Goal: Task Accomplishment & Management: Manage account settings

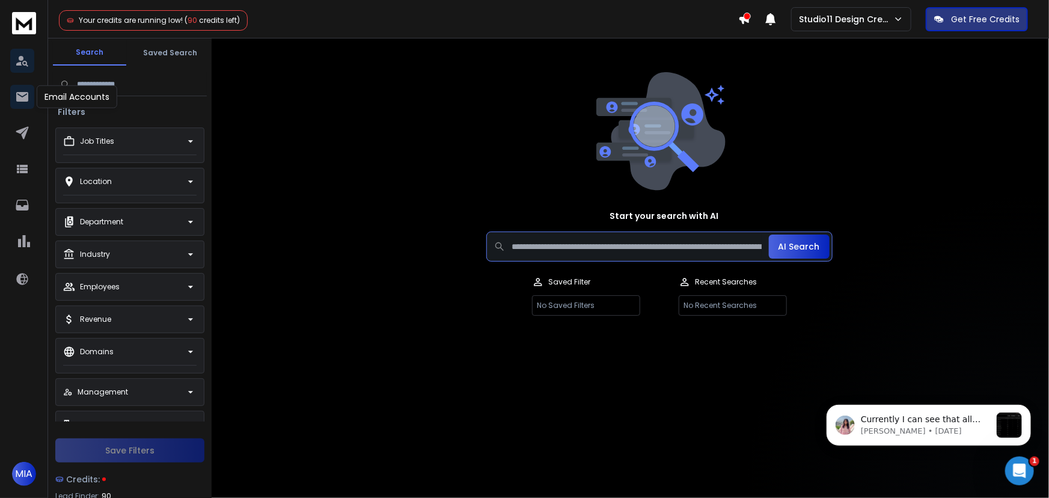
click at [28, 93] on icon at bounding box center [22, 97] width 12 height 10
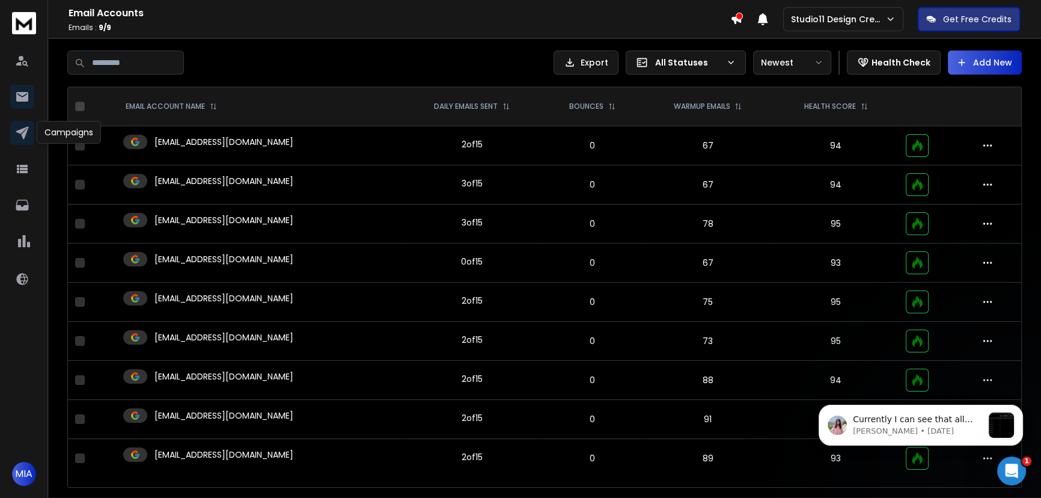
click at [23, 129] on icon at bounding box center [22, 132] width 13 height 13
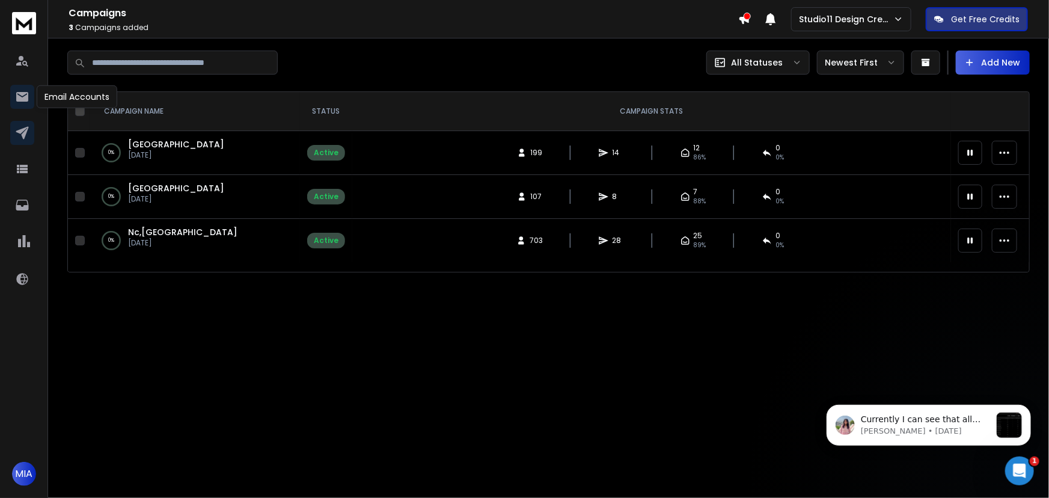
click at [28, 102] on icon at bounding box center [22, 97] width 14 height 14
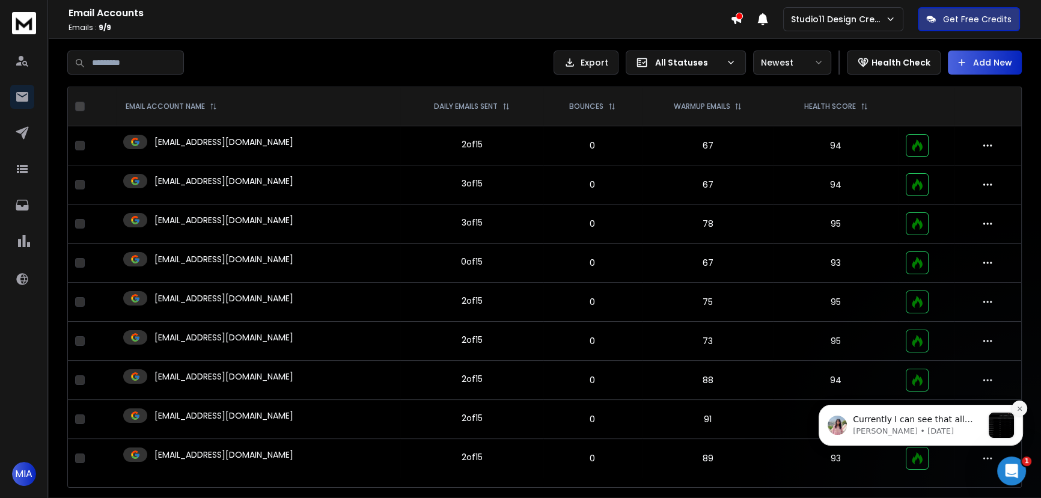
click at [1019, 408] on icon "Dismiss notification" at bounding box center [1019, 408] width 4 height 4
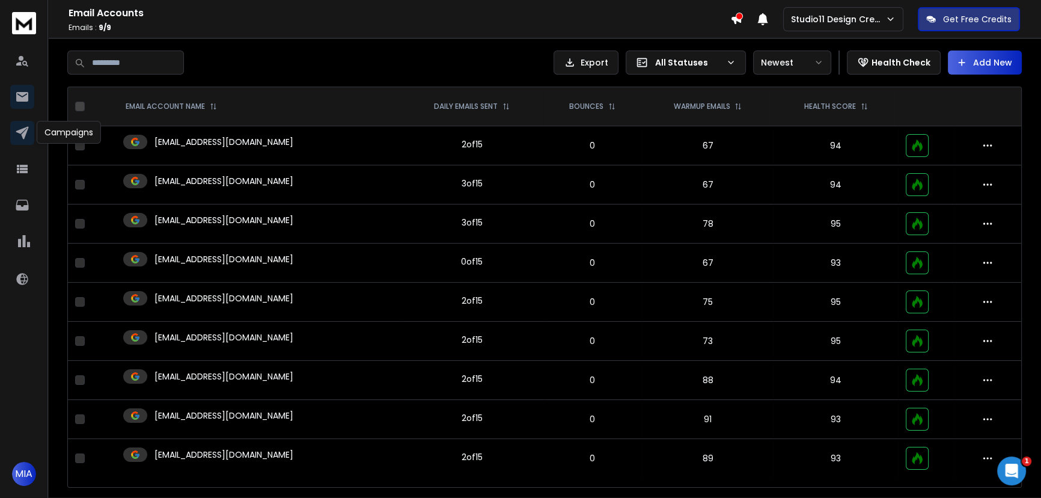
click at [20, 139] on link at bounding box center [22, 133] width 24 height 24
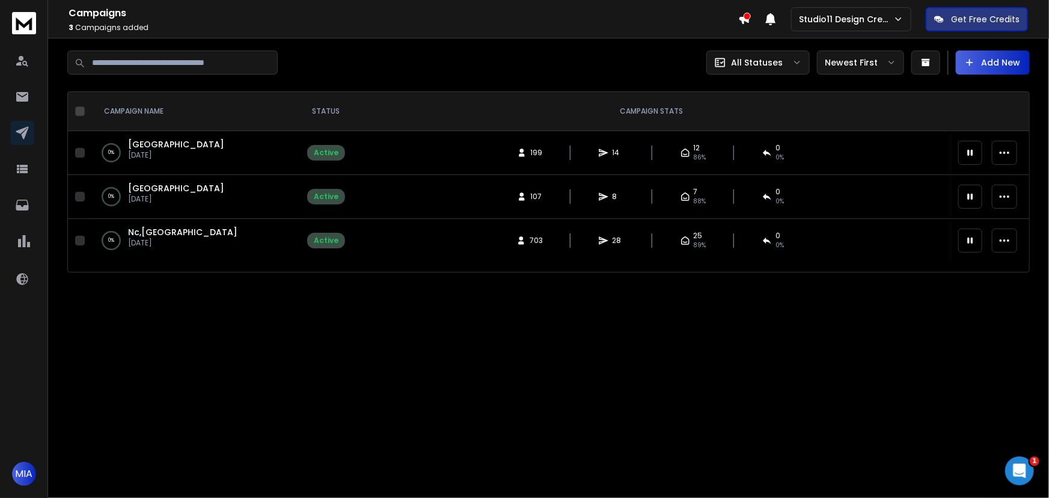
click at [1004, 158] on icon "button" at bounding box center [1005, 153] width 12 height 12
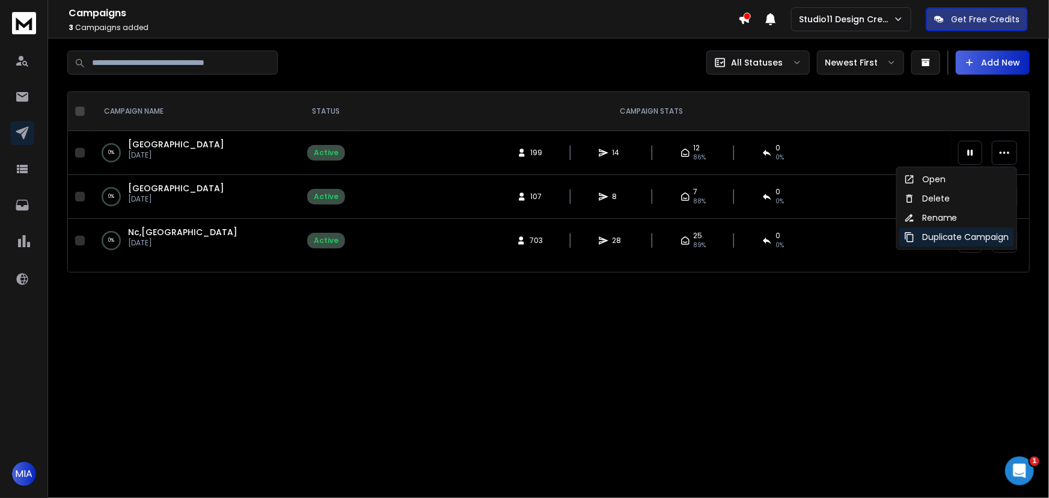
click at [874, 341] on div "Get only verified leads with our AI-powered Lead Finder, starting at $22/mo Try…" at bounding box center [524, 249] width 1049 height 498
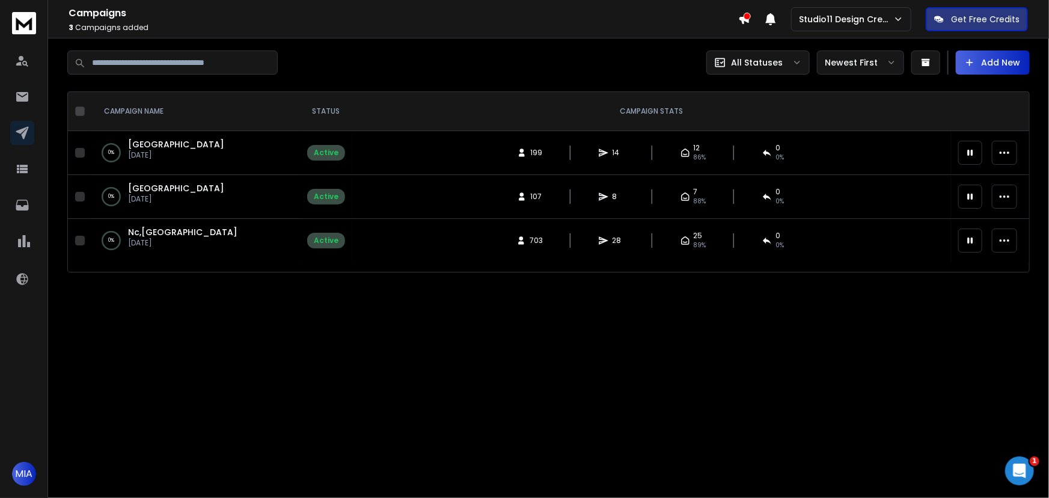
click at [177, 138] on span "[GEOGRAPHIC_DATA]" at bounding box center [176, 144] width 96 height 12
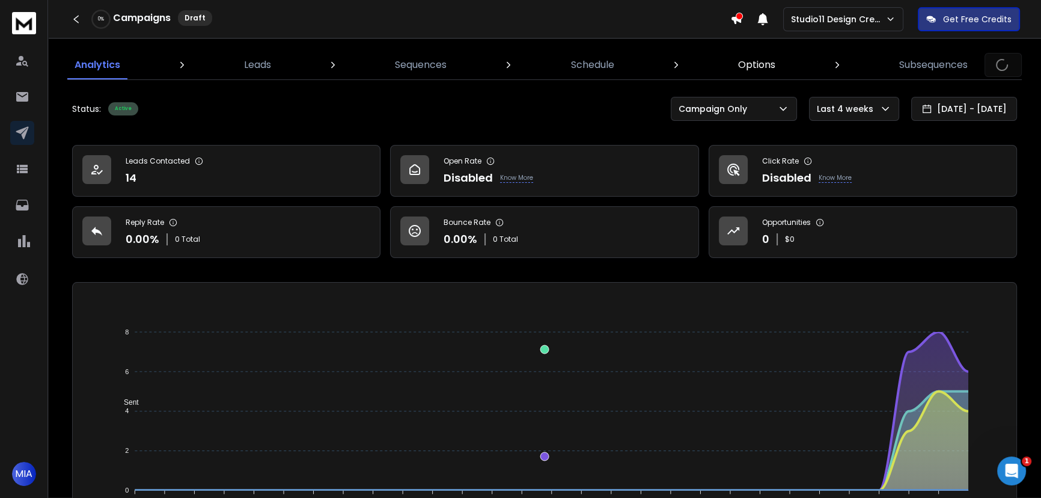
click at [768, 72] on link "Options" at bounding box center [757, 65] width 52 height 29
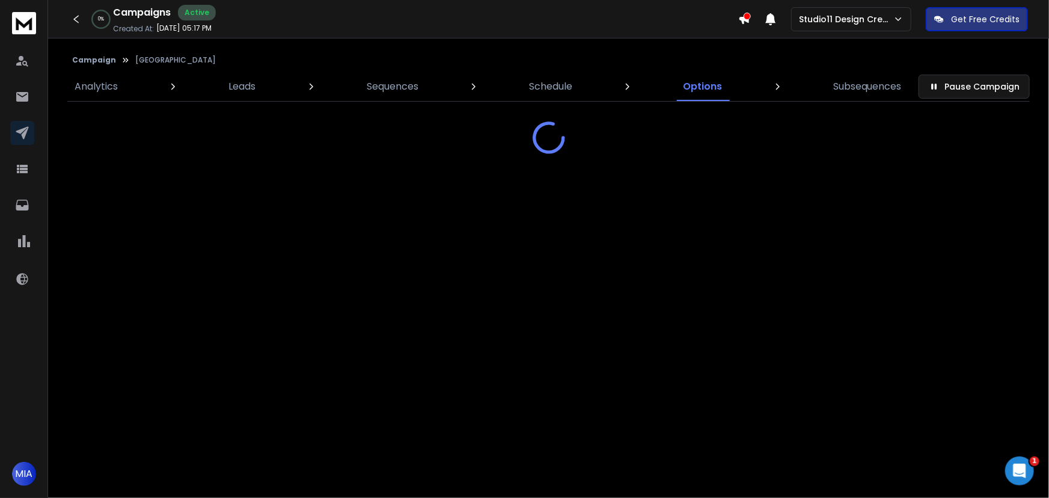
select select "*********"
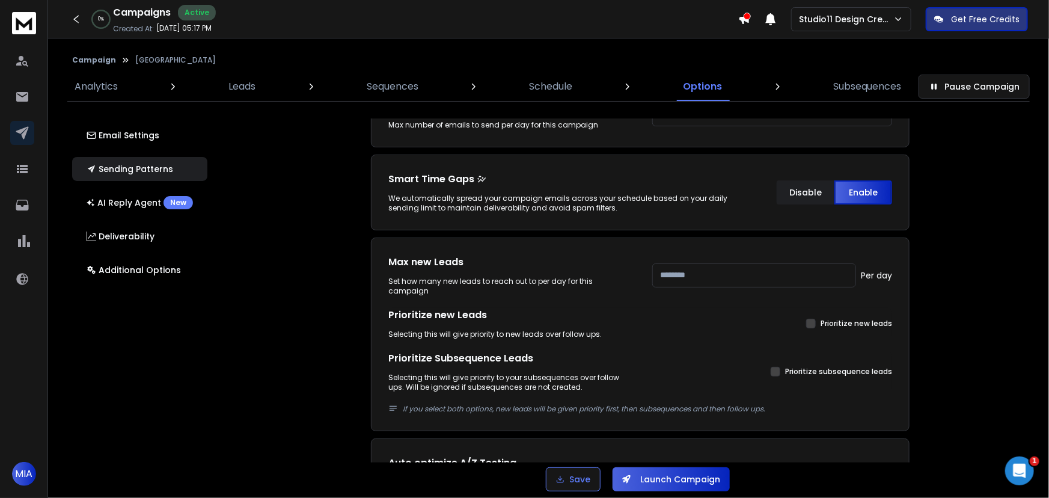
scroll to position [415, 0]
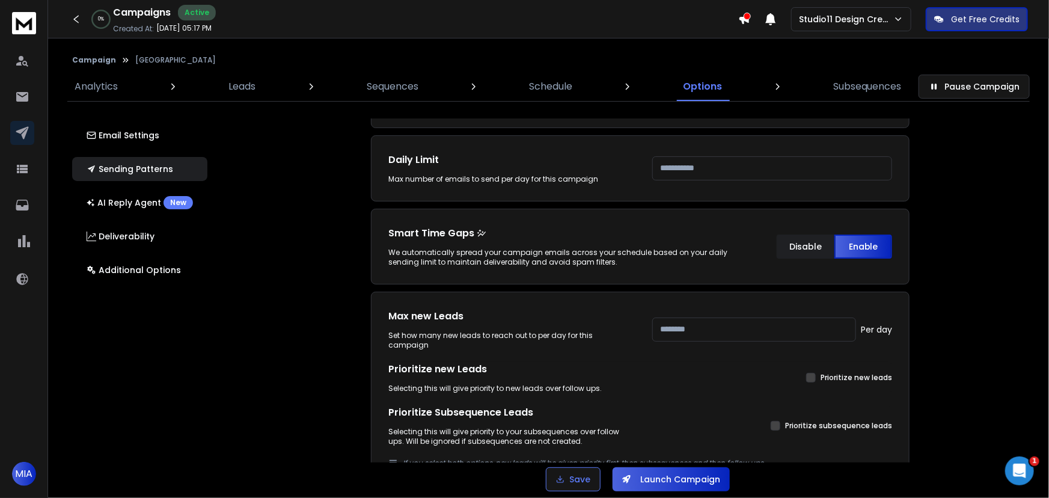
drag, startPoint x: 696, startPoint y: 328, endPoint x: 631, endPoint y: 331, distance: 65.0
click at [631, 331] on div "Max new Leads Set how many new leads to reach out to per day for this campaign …" at bounding box center [640, 329] width 504 height 41
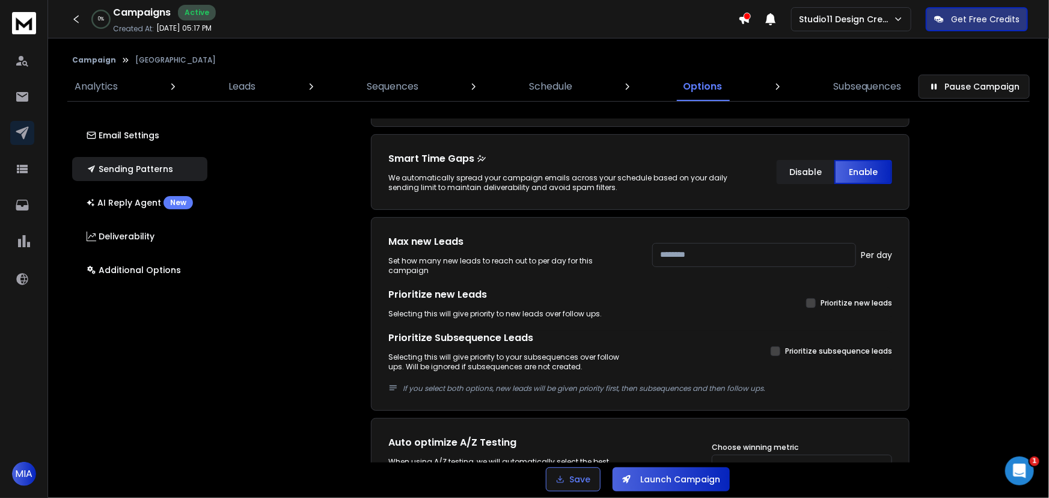
scroll to position [688, 0]
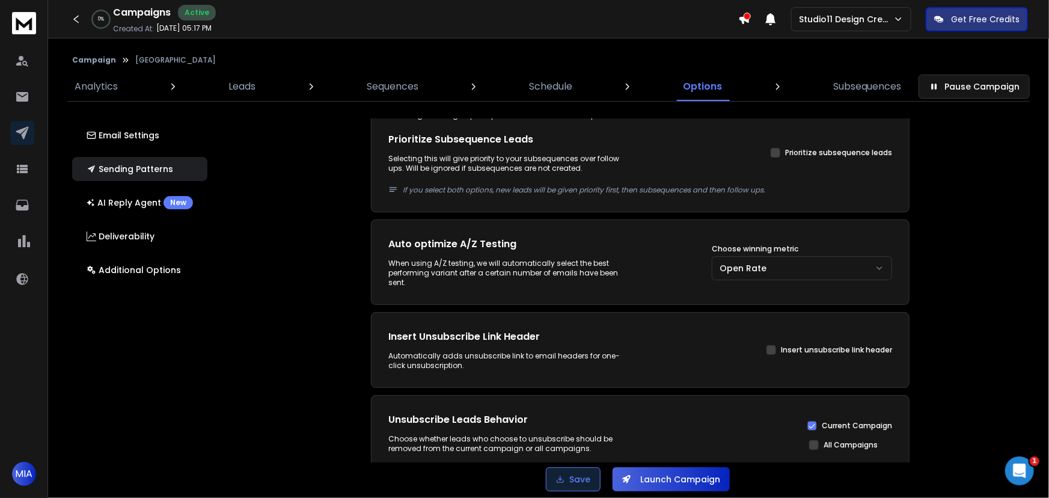
type input "*"
click at [566, 485] on button "Save" at bounding box center [573, 479] width 55 height 24
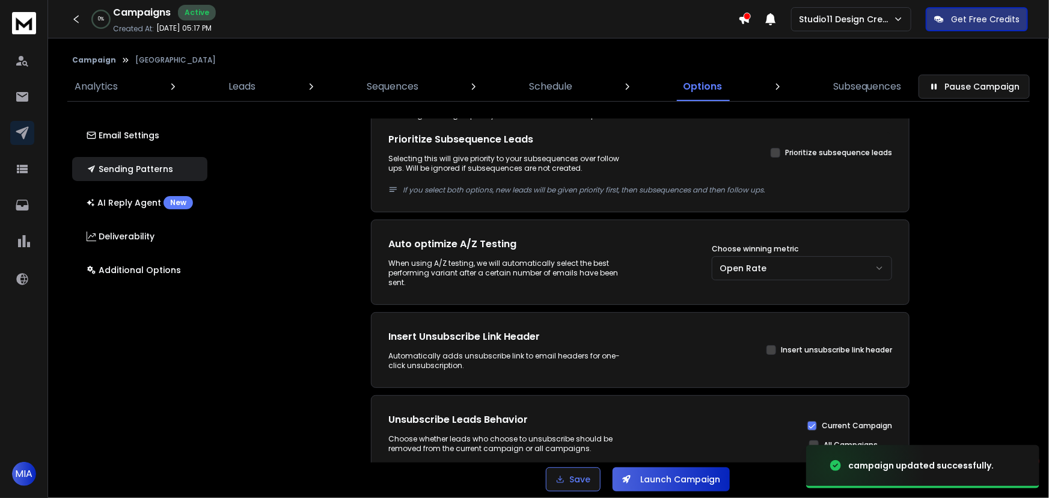
click at [71, 20] on icon at bounding box center [76, 19] width 11 height 11
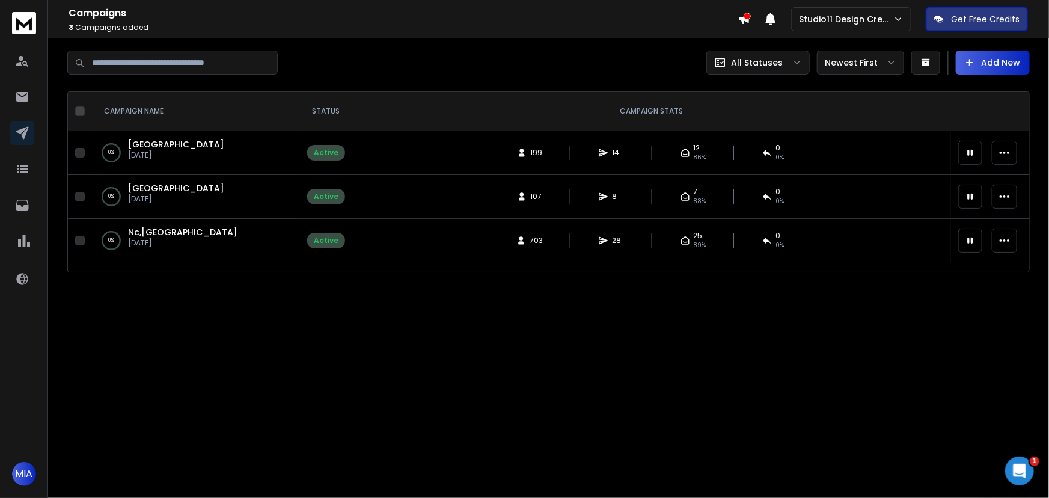
click at [492, 187] on div "107 8 7 88 % 0 0 %" at bounding box center [652, 196] width 584 height 19
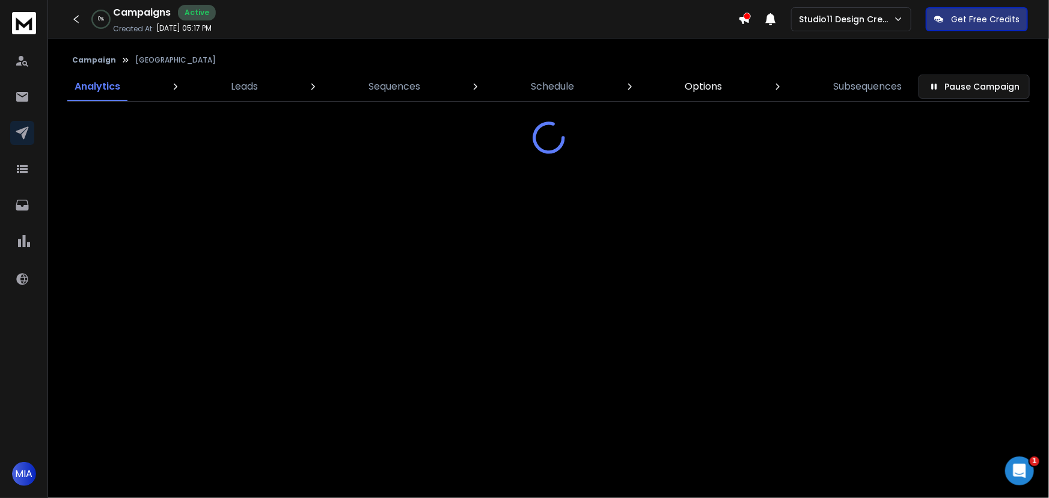
click at [703, 88] on p "Options" at bounding box center [703, 86] width 37 height 14
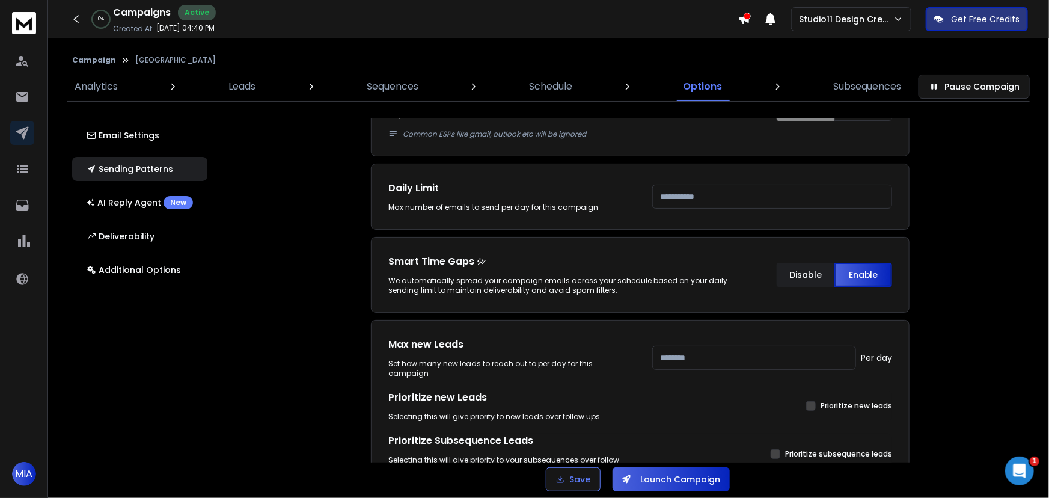
scroll to position [304, 0]
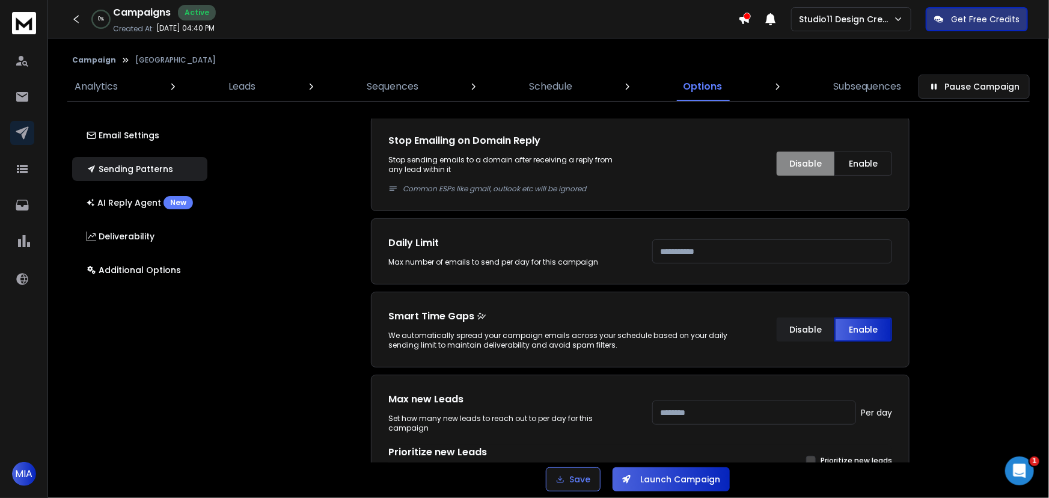
drag, startPoint x: 673, startPoint y: 251, endPoint x: 595, endPoint y: 245, distance: 78.4
click at [595, 245] on div "Daily Limit Max number of emails to send per day for this campaign *" at bounding box center [640, 251] width 504 height 31
type input "*"
click at [566, 477] on button "Save" at bounding box center [573, 479] width 55 height 24
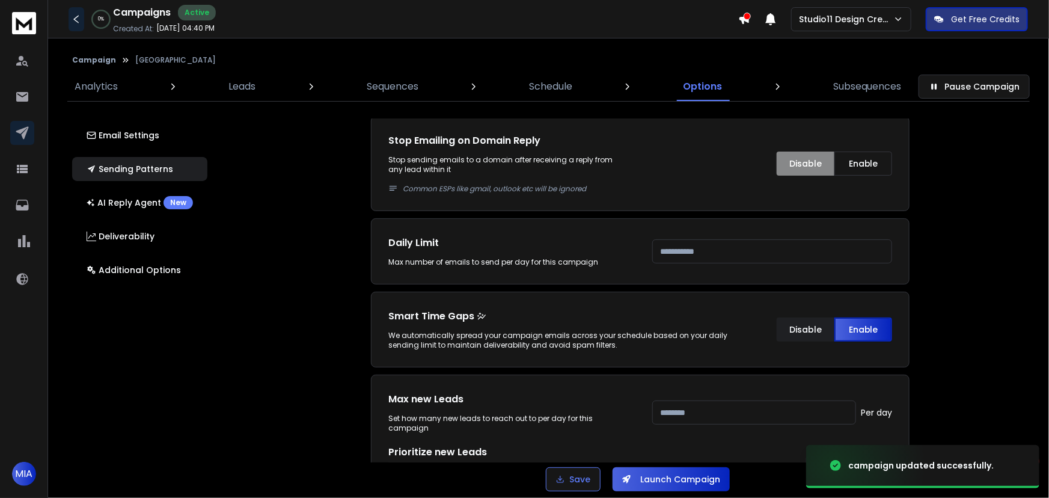
click at [68, 22] on div "0 % Campaigns Active Created At: [DATE] 04:40 PM Studio11 Design Creative Get F…" at bounding box center [524, 19] width 1049 height 38
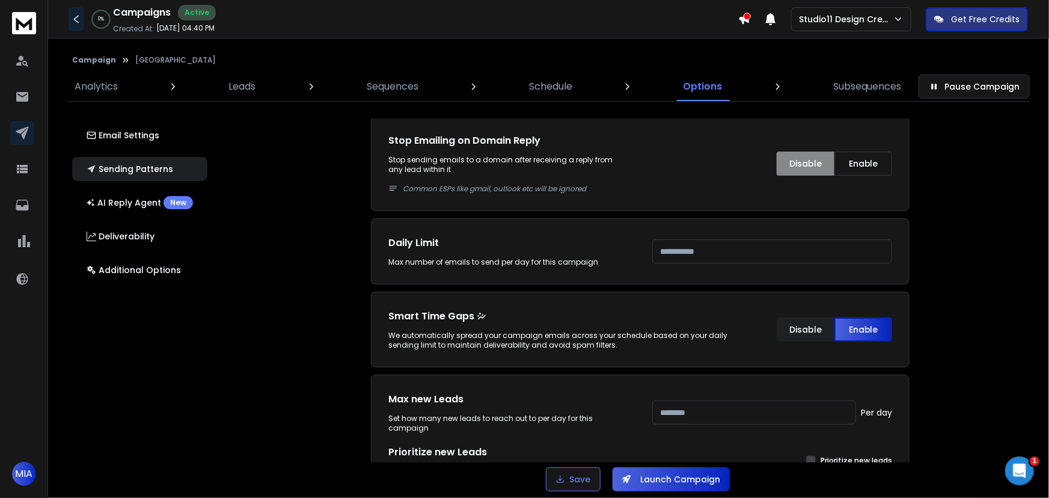
click at [69, 22] on button at bounding box center [77, 19] width 16 height 24
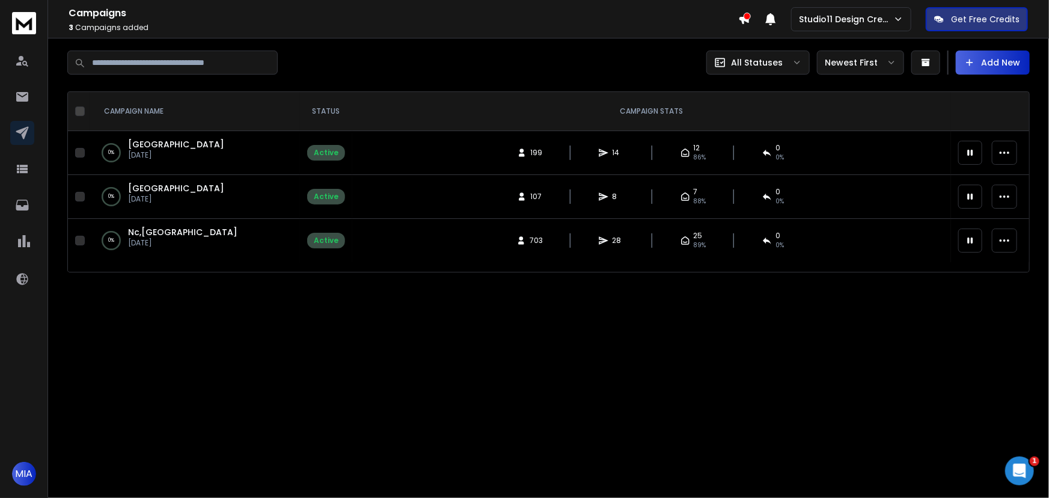
click at [156, 233] on span "Nc,[GEOGRAPHIC_DATA]" at bounding box center [182, 232] width 109 height 12
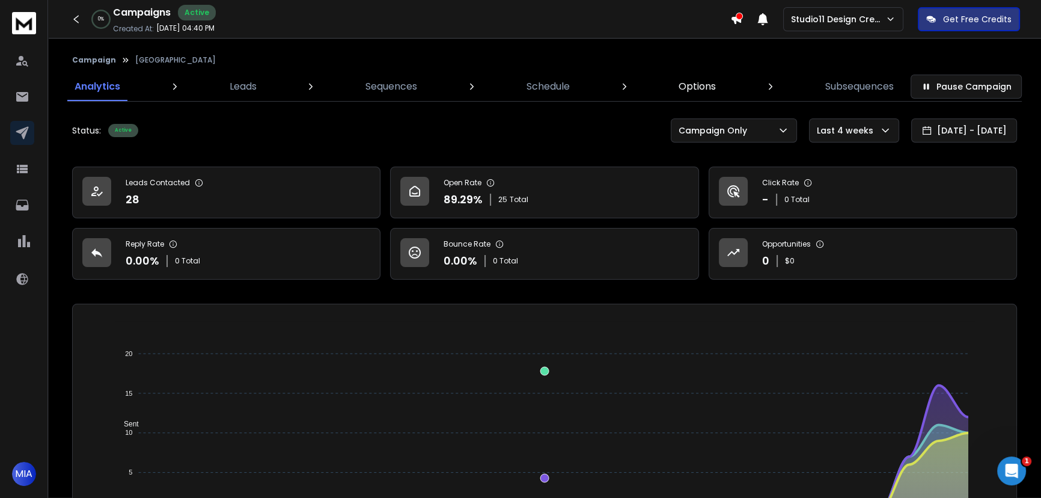
click at [697, 88] on p "Options" at bounding box center [697, 86] width 37 height 14
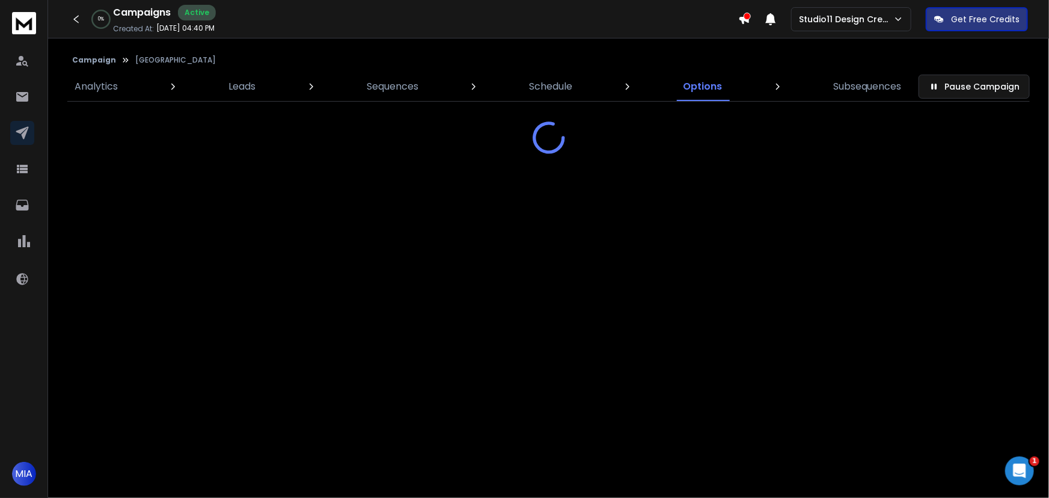
select select "*********"
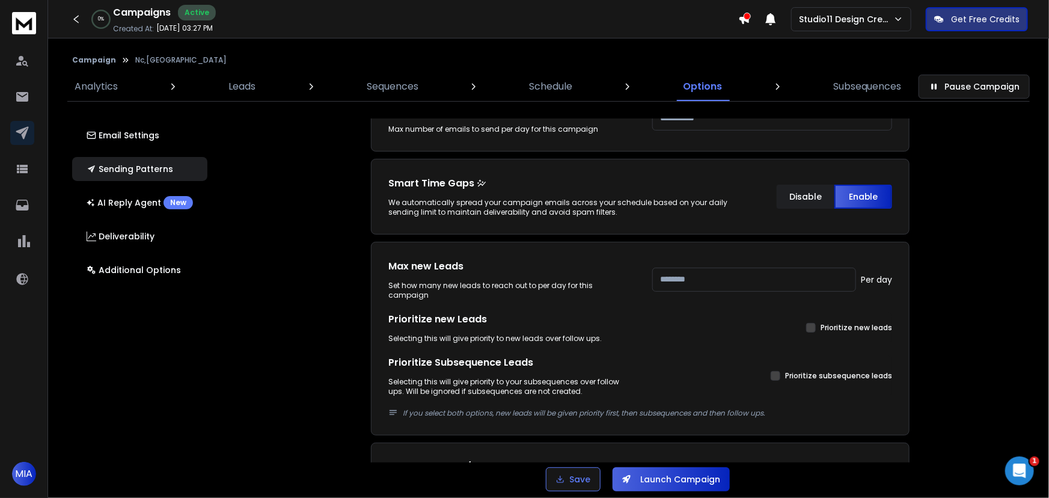
scroll to position [605, 0]
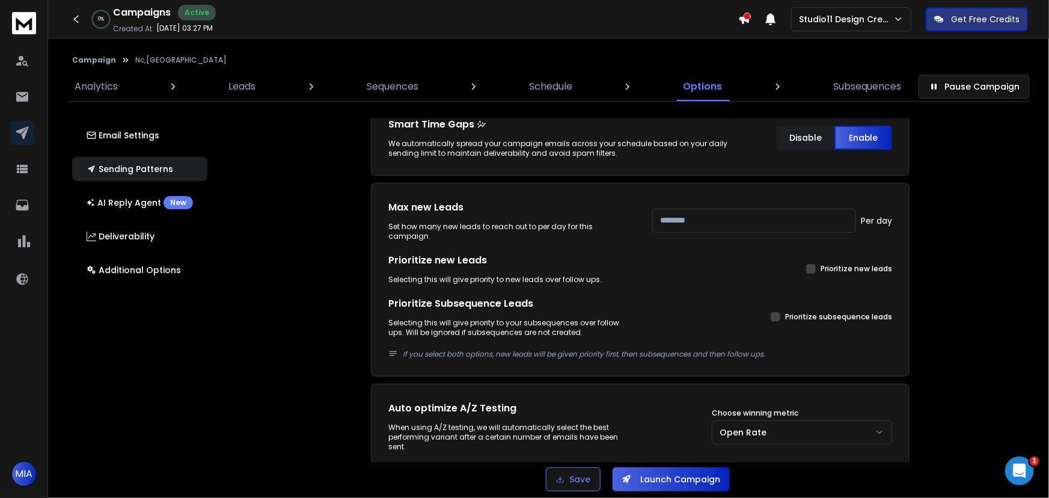
drag, startPoint x: 688, startPoint y: 221, endPoint x: 607, endPoint y: 221, distance: 81.2
click at [607, 221] on div "Max new Leads Set how many new leads to reach out to per day for this campaign …" at bounding box center [640, 220] width 504 height 41
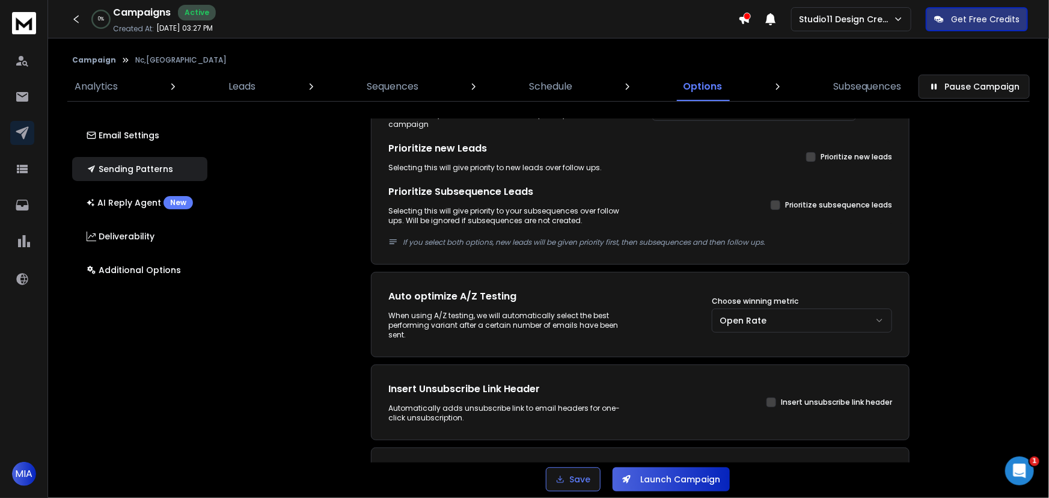
scroll to position [932, 0]
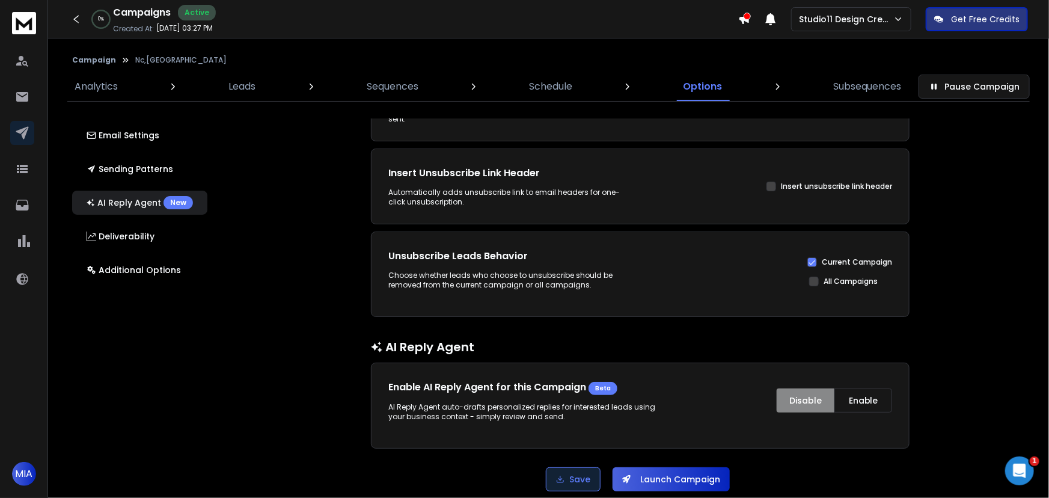
type input "**"
click at [580, 482] on button "Save" at bounding box center [573, 479] width 55 height 24
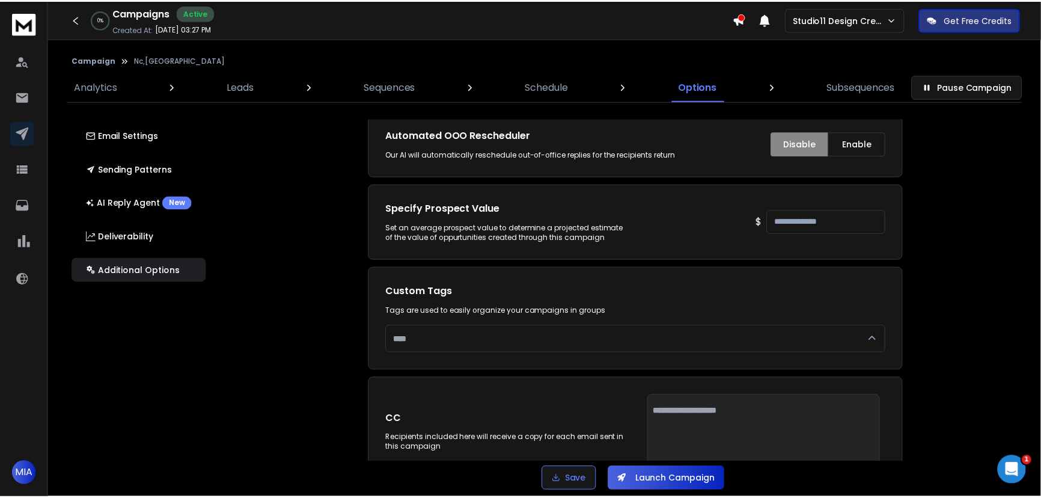
scroll to position [2271, 0]
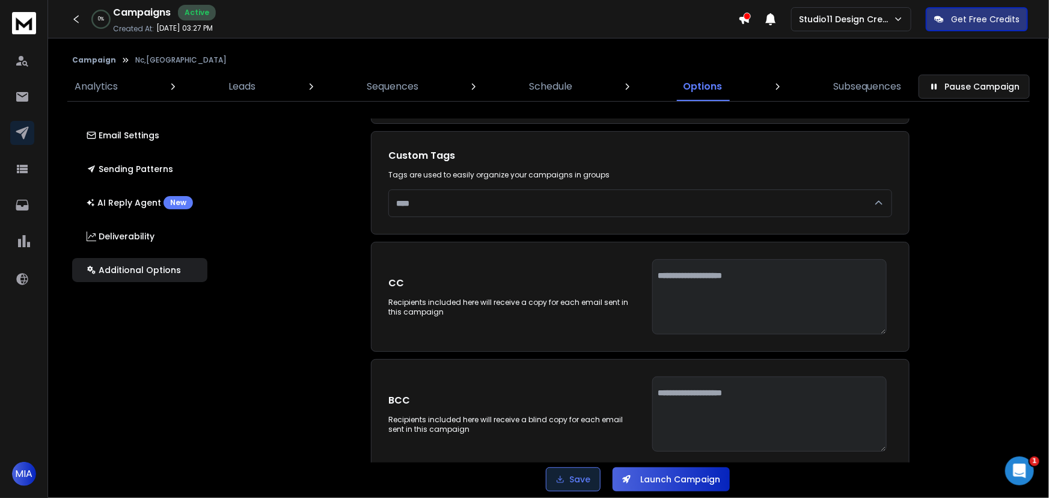
click at [580, 487] on button "Save" at bounding box center [573, 479] width 55 height 24
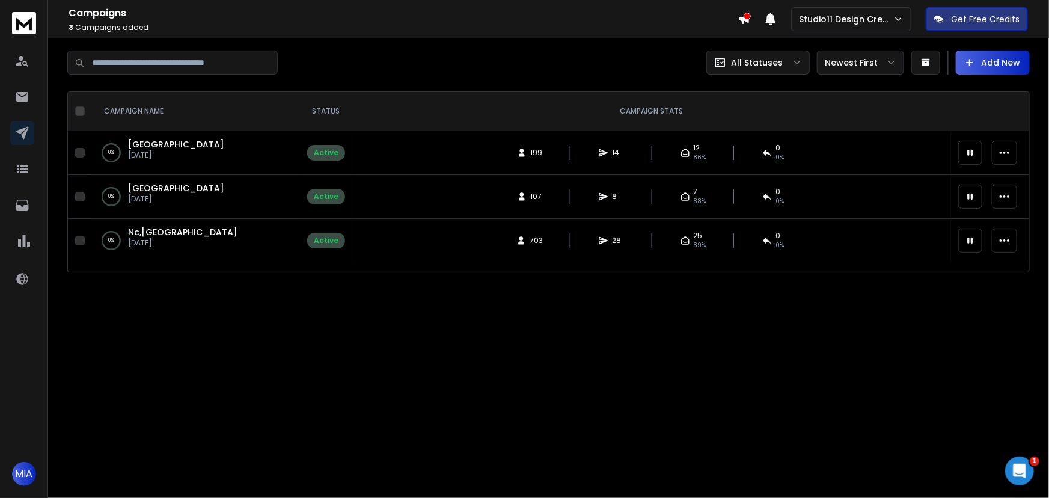
click at [777, 153] on span "0 %" at bounding box center [780, 158] width 8 height 10
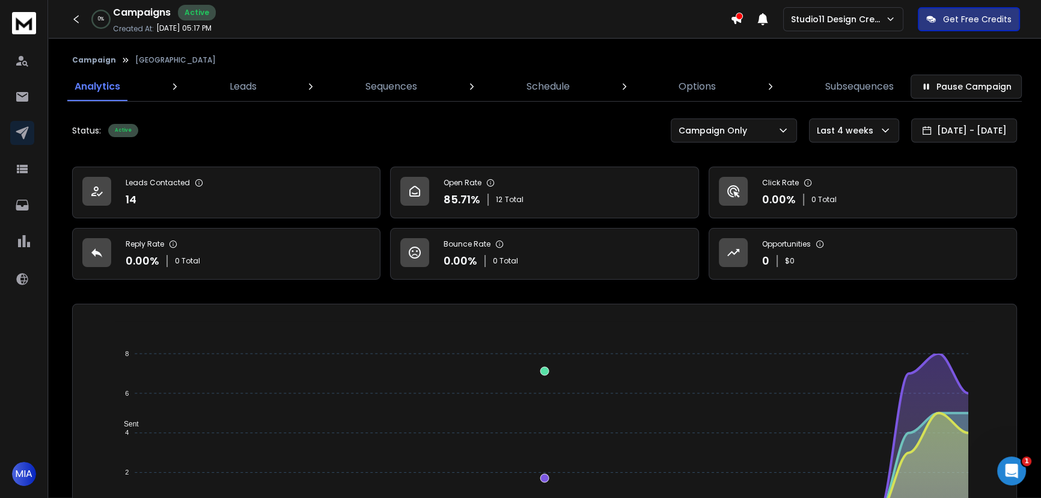
click at [1035, 254] on div "Campaign [GEOGRAPHIC_DATA] Analytics Leads Sequences Schedule Options Subsequen…" at bounding box center [544, 394] width 993 height 712
click at [78, 17] on icon at bounding box center [76, 19] width 11 height 11
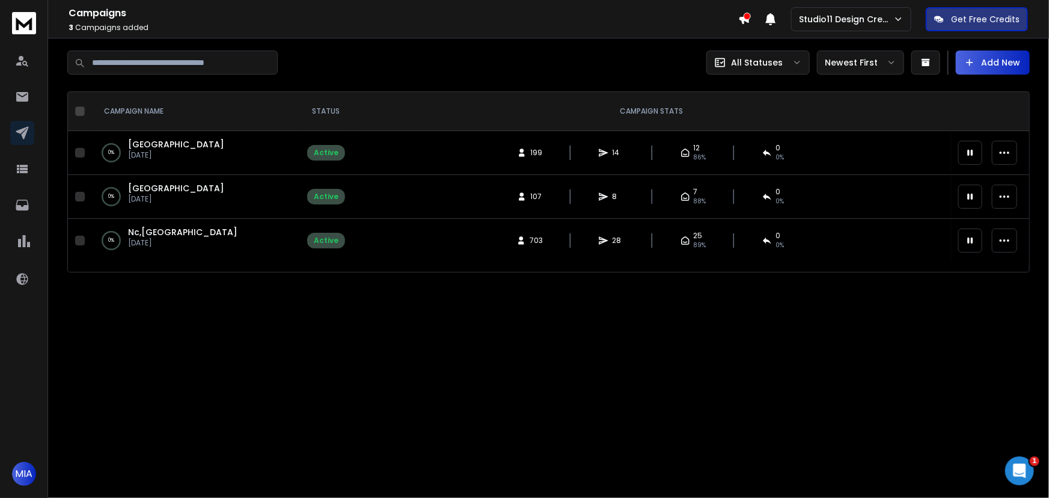
click at [147, 233] on span "Nc,[GEOGRAPHIC_DATA]" at bounding box center [182, 232] width 109 height 12
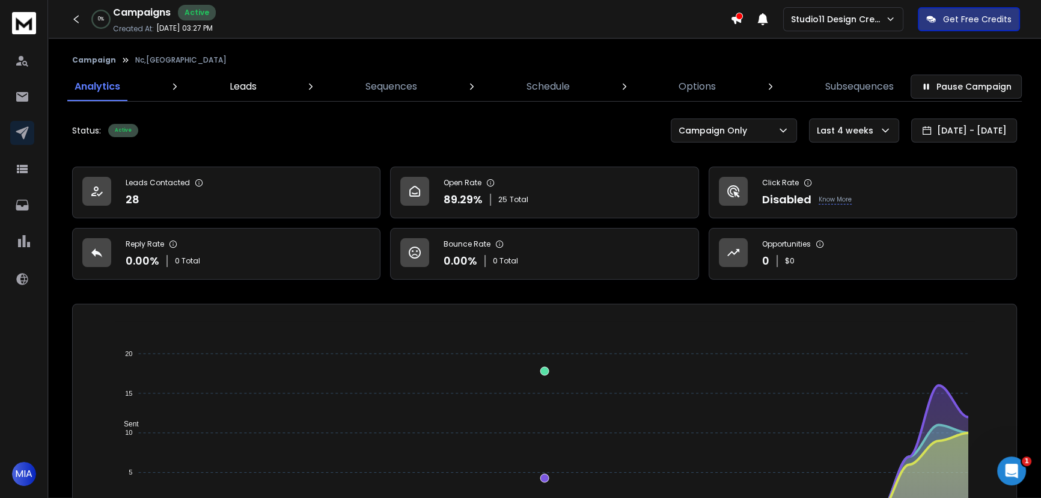
click at [243, 92] on p "Leads" at bounding box center [243, 86] width 27 height 14
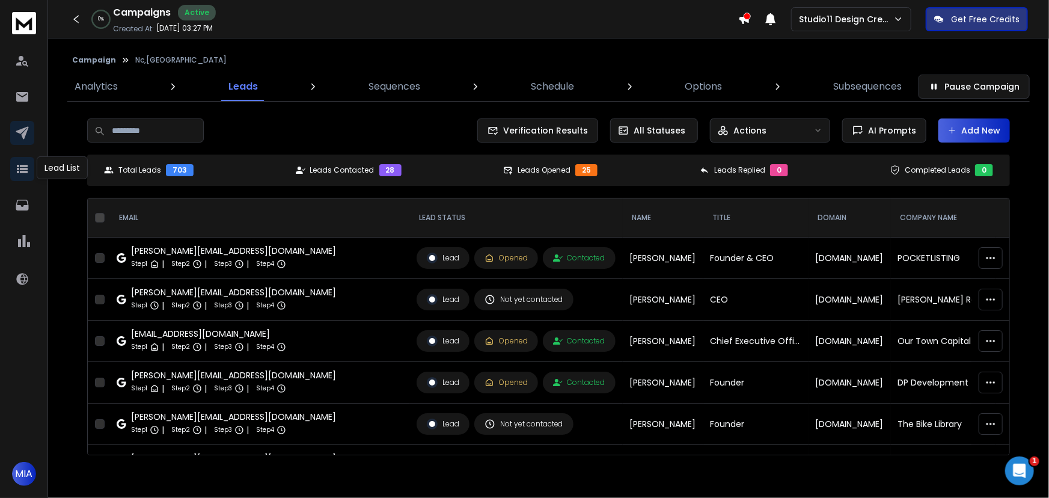
click at [26, 173] on icon at bounding box center [22, 169] width 14 height 14
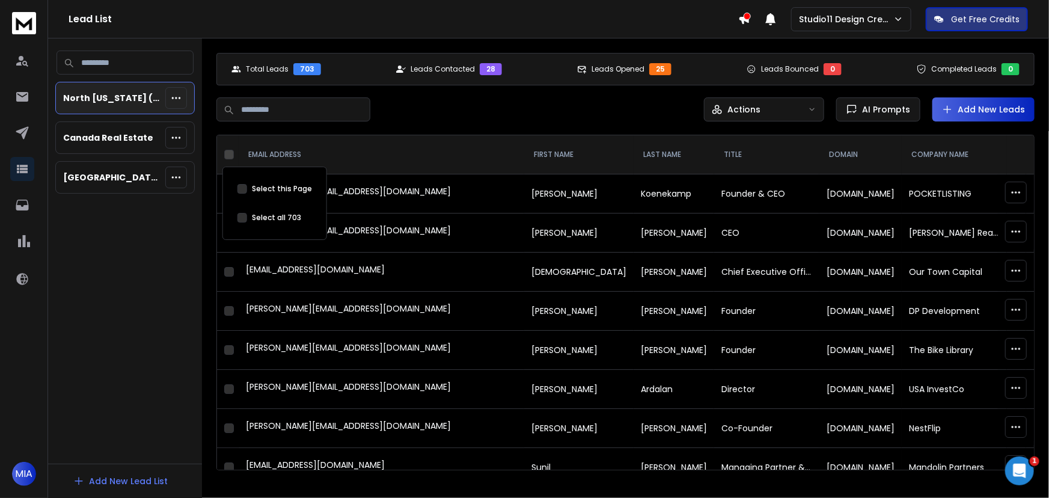
click at [232, 154] on button "Select this Page" at bounding box center [229, 155] width 10 height 10
click at [243, 210] on div "Select all 703" at bounding box center [274, 218] width 75 height 24
click at [240, 217] on button "Select this Page" at bounding box center [242, 218] width 10 height 10
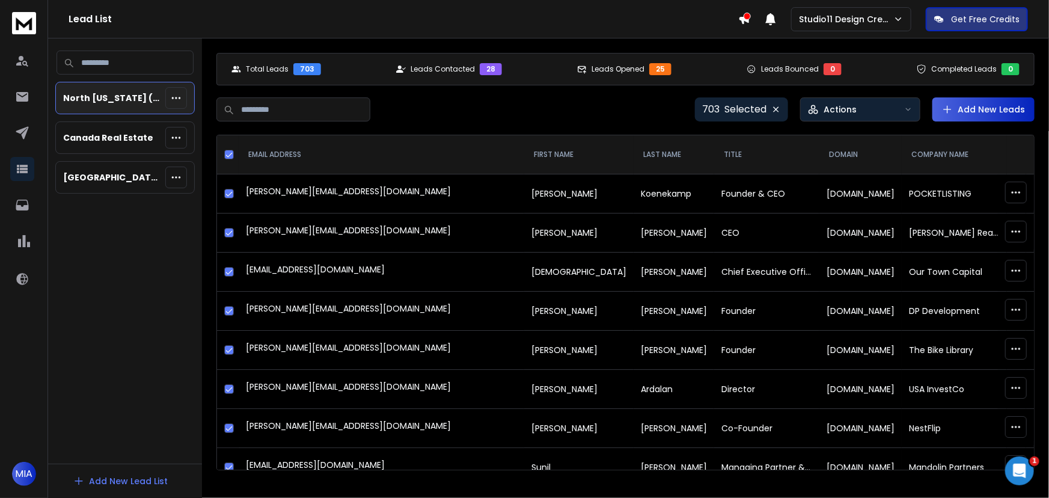
click at [852, 112] on p "Actions" at bounding box center [840, 109] width 33 height 12
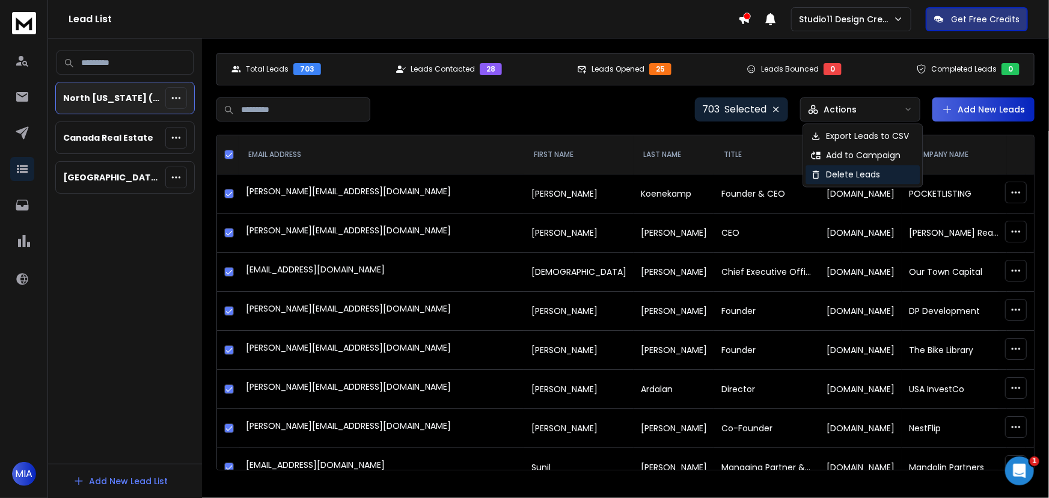
click at [850, 179] on p "Delete Leads" at bounding box center [853, 174] width 54 height 12
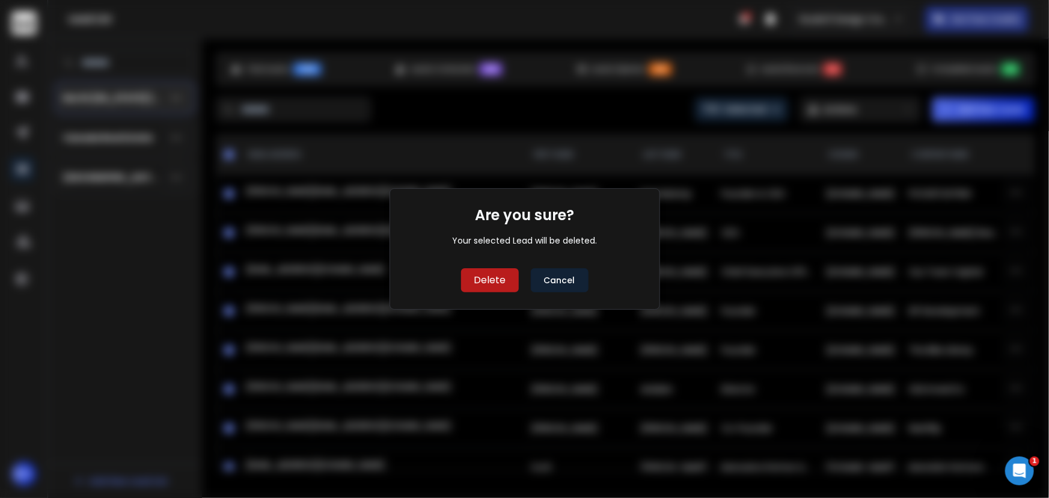
click at [487, 284] on button "Delete" at bounding box center [490, 280] width 58 height 24
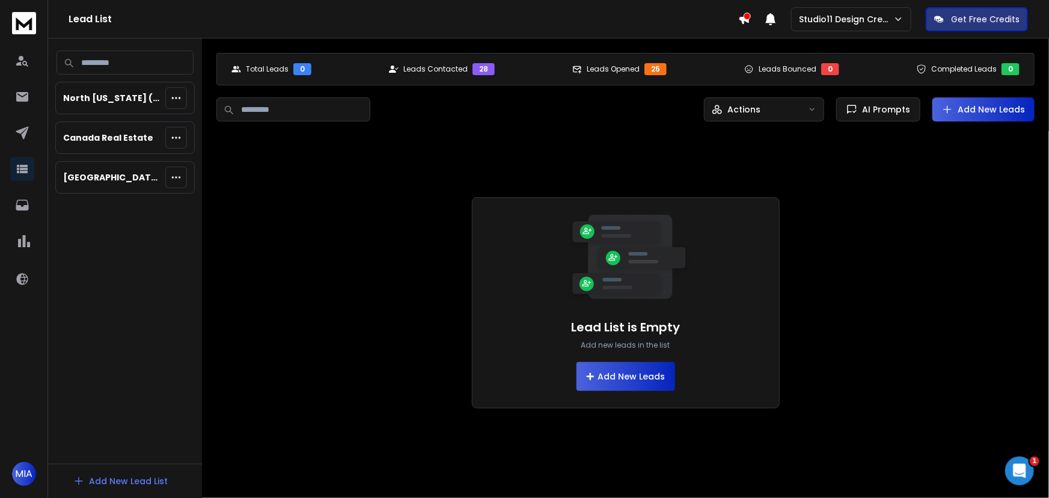
click at [814, 292] on div "Lead List is Empty Add new leads in the list Add New Leads" at bounding box center [625, 302] width 818 height 211
click at [642, 373] on button "Add New Leads" at bounding box center [626, 376] width 99 height 29
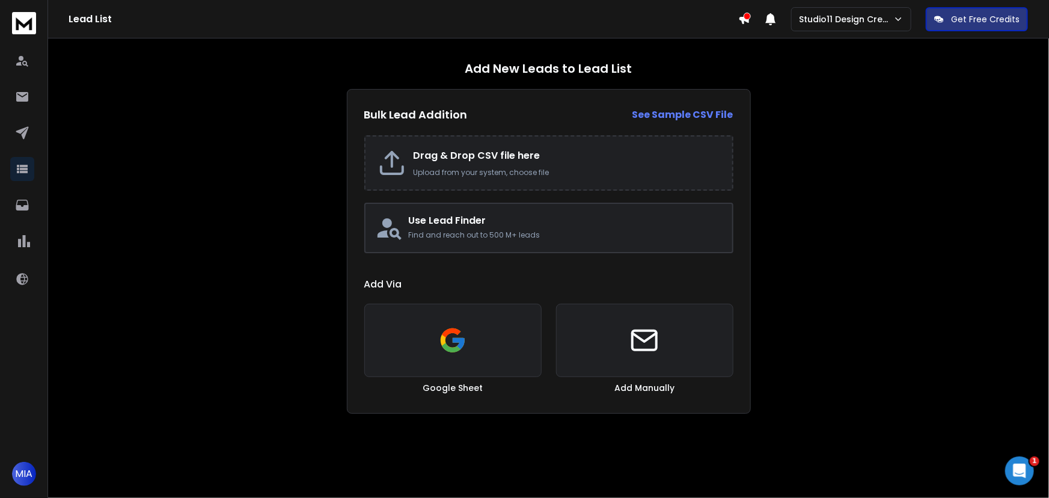
click at [929, 311] on div "Add New Leads to Lead List Bulk Lead Addition See Sample CSV File Drag & Drop C…" at bounding box center [548, 237] width 1001 height 354
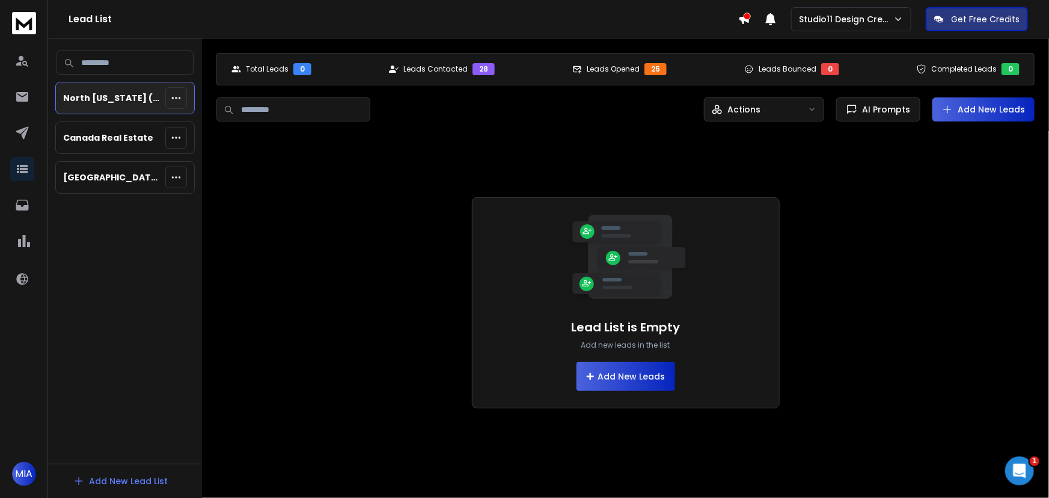
click at [595, 71] on p "Leads Opened" at bounding box center [613, 69] width 53 height 10
click at [611, 65] on p "Leads Opened" at bounding box center [613, 69] width 53 height 10
click at [661, 69] on div "25" at bounding box center [655, 69] width 22 height 12
click at [667, 67] on div "Total Leads 0 Leads Contacted 28 Leads Opened 25 Leads Bounced 0 Completed Lead…" at bounding box center [625, 69] width 818 height 32
drag, startPoint x: 635, startPoint y: 67, endPoint x: 613, endPoint y: 67, distance: 22.8
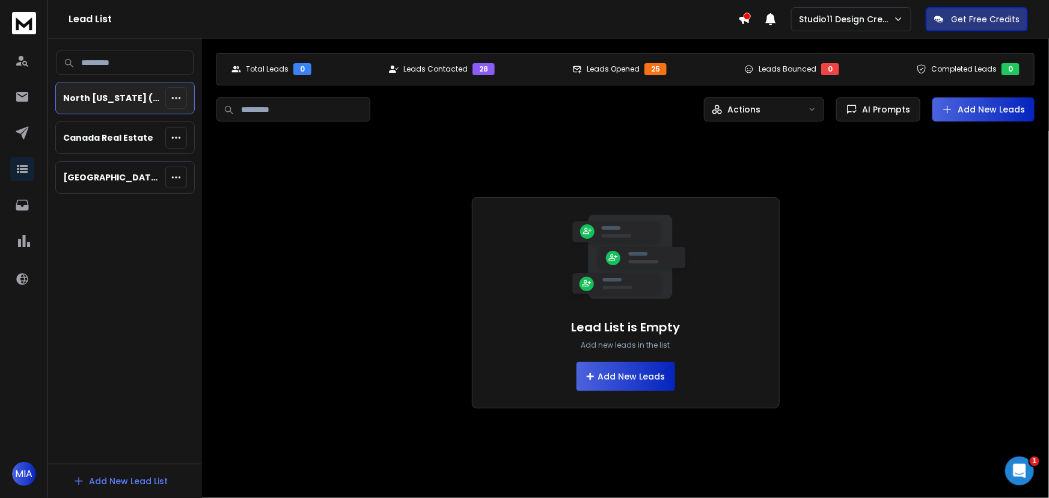
click at [633, 67] on p "Leads Opened" at bounding box center [613, 69] width 53 height 10
click at [421, 71] on p "Leads Contacted" at bounding box center [435, 69] width 64 height 10
click at [660, 70] on div "25" at bounding box center [655, 69] width 22 height 12
click at [655, 70] on div "25" at bounding box center [655, 69] width 22 height 12
drag, startPoint x: 652, startPoint y: 70, endPoint x: 685, endPoint y: 69, distance: 33.7
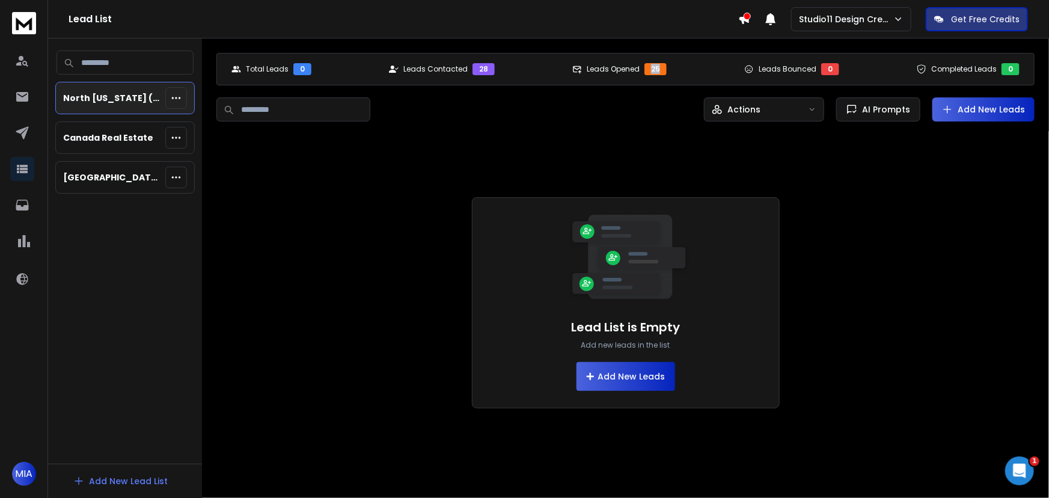
click at [685, 69] on div "Total Leads 0 Leads Contacted 28 Leads Opened 25 Leads Bounced 0 Completed Lead…" at bounding box center [625, 69] width 818 height 32
click at [22, 92] on icon at bounding box center [22, 97] width 12 height 10
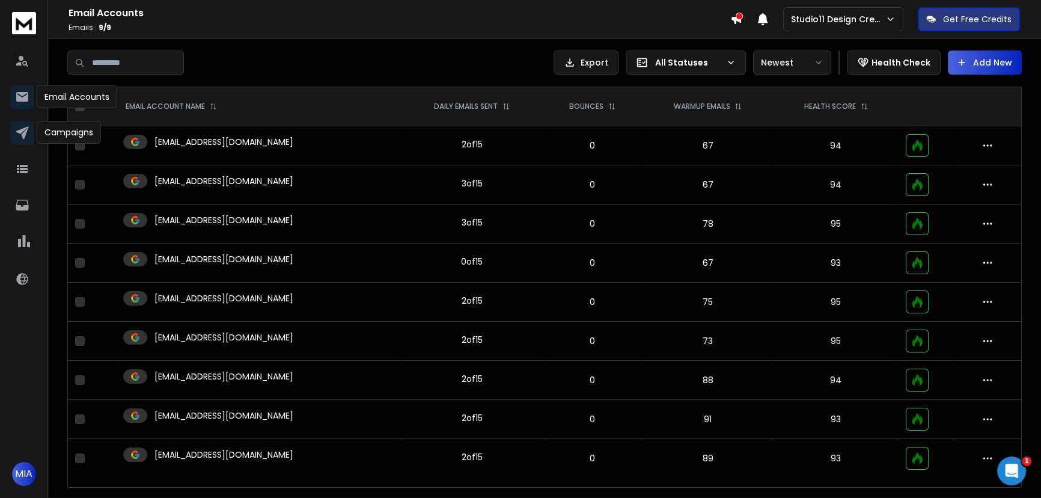
click at [33, 133] on link at bounding box center [22, 133] width 24 height 24
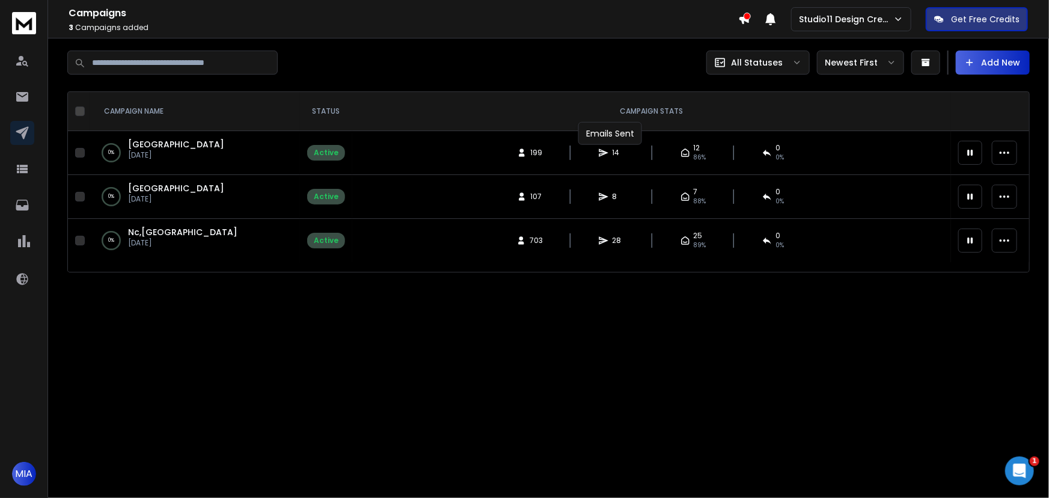
click at [607, 155] on icon at bounding box center [603, 152] width 11 height 11
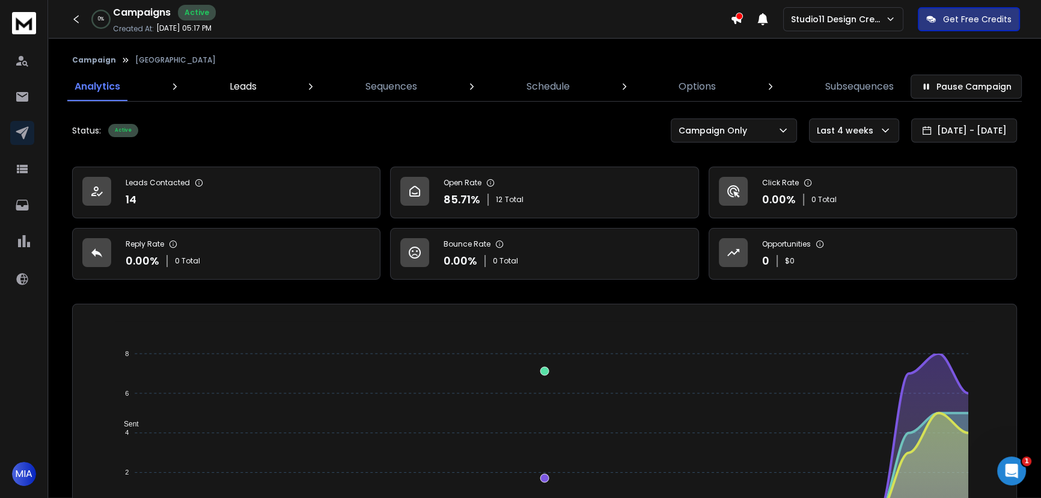
click at [253, 86] on p "Leads" at bounding box center [243, 86] width 27 height 14
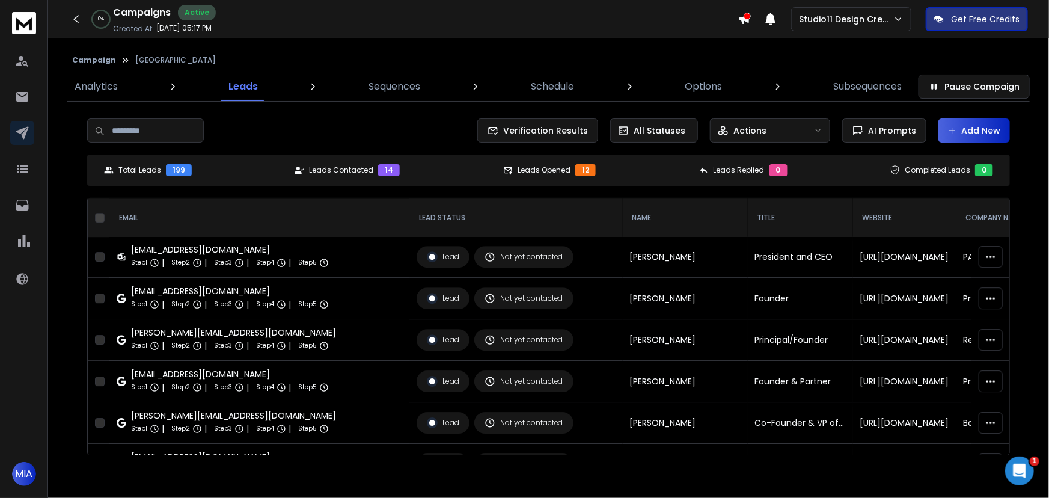
scroll to position [1839, 0]
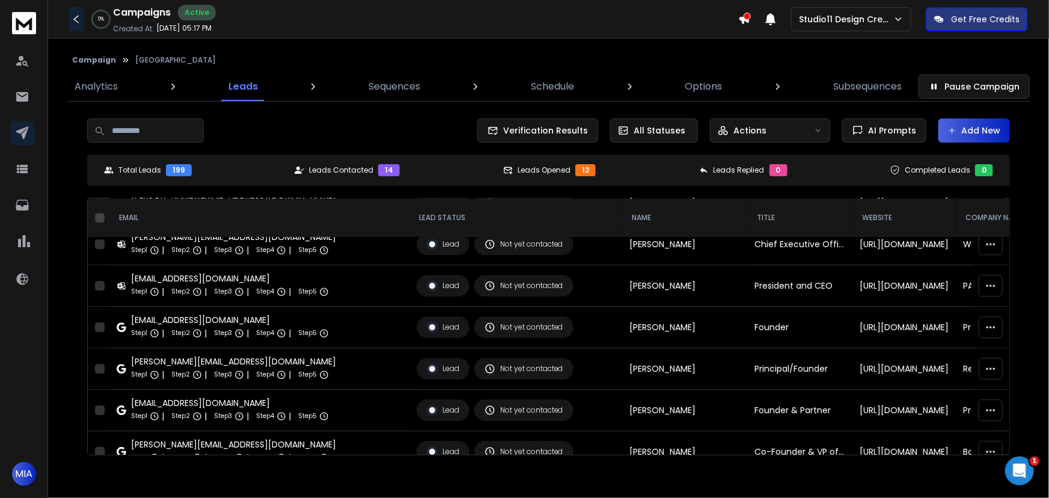
click at [73, 20] on icon at bounding box center [76, 19] width 11 height 11
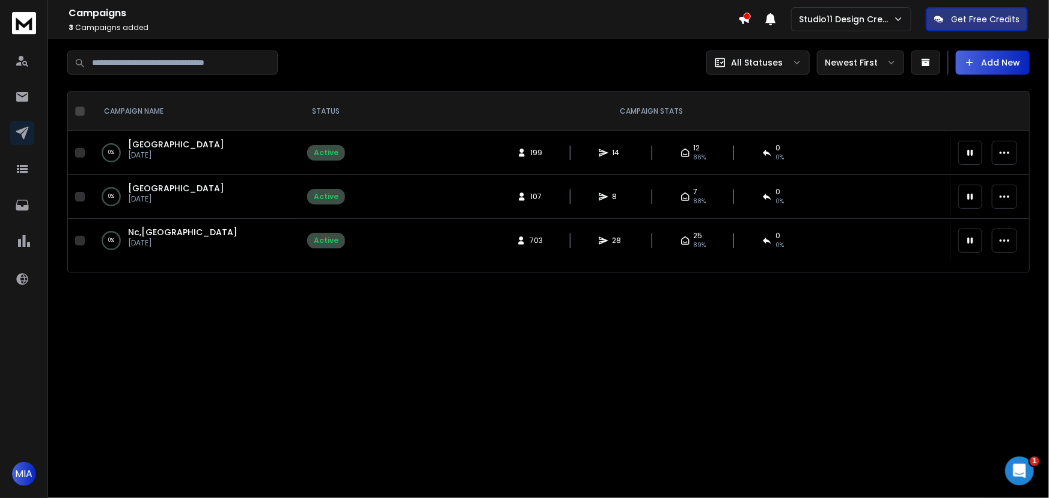
click at [141, 230] on span "Nc,[GEOGRAPHIC_DATA]" at bounding box center [182, 232] width 109 height 12
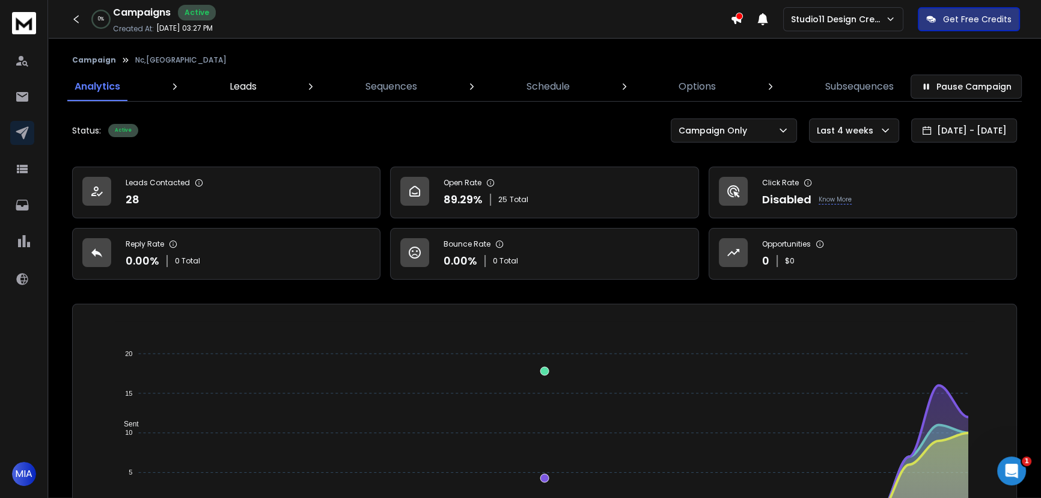
click at [260, 88] on link "Leads" at bounding box center [242, 86] width 41 height 29
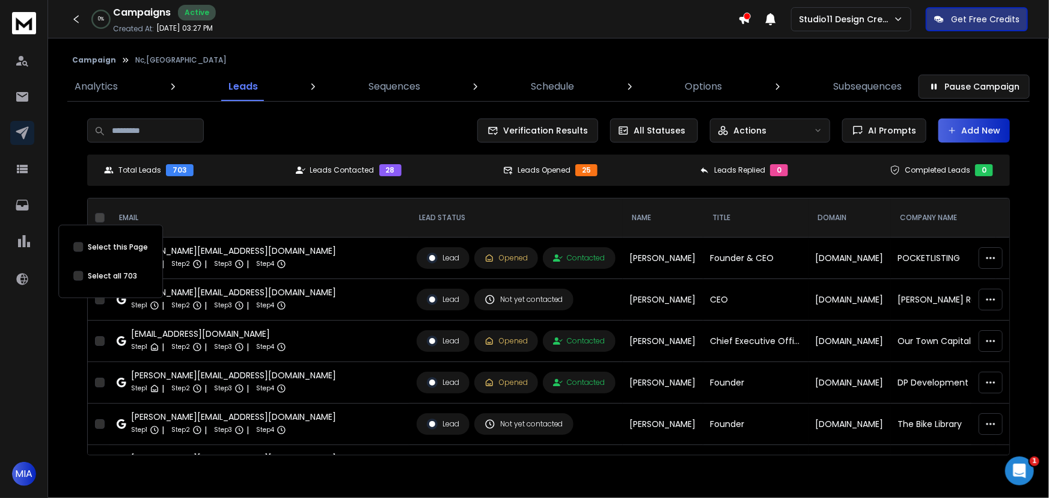
click at [100, 220] on button "Select this Page" at bounding box center [100, 218] width 10 height 10
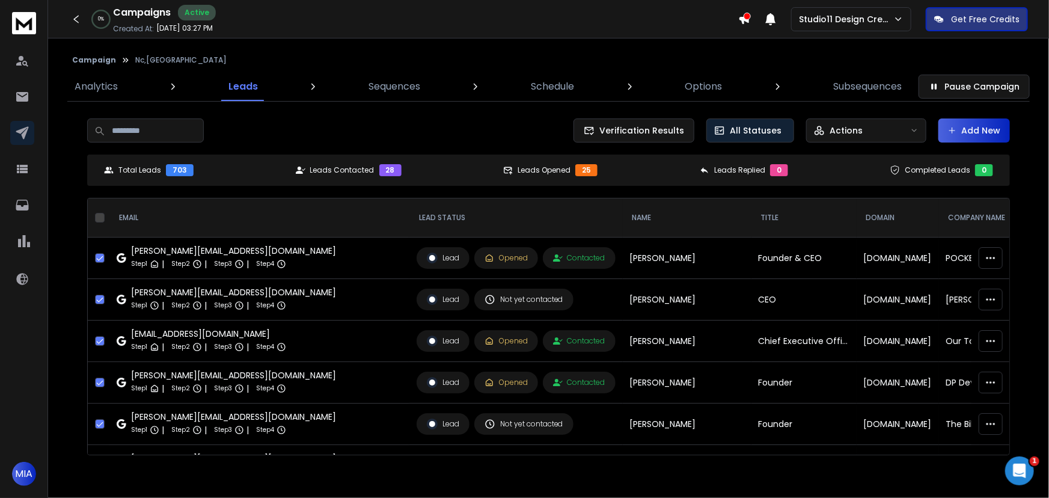
click at [777, 129] on p "All Statuses" at bounding box center [756, 130] width 52 height 12
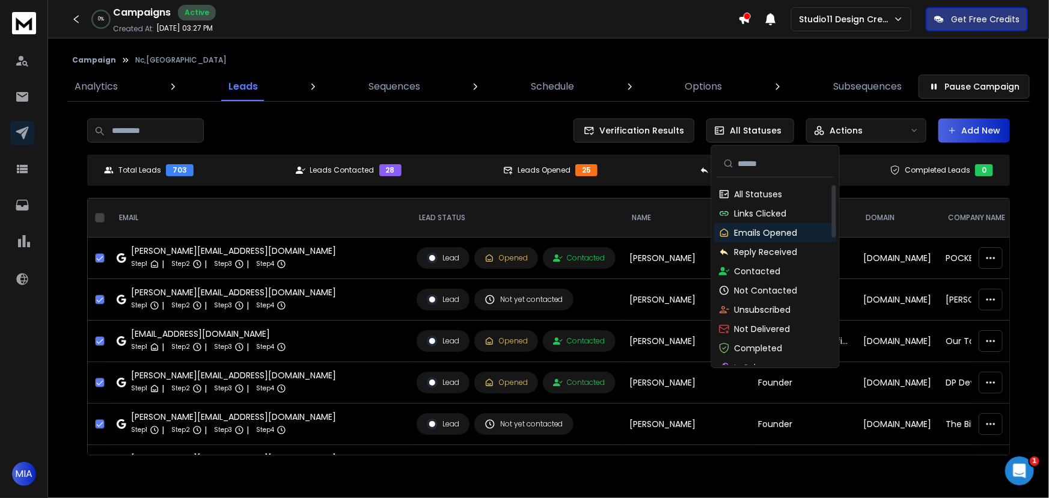
click at [759, 233] on p "Emails Opened" at bounding box center [766, 233] width 63 height 12
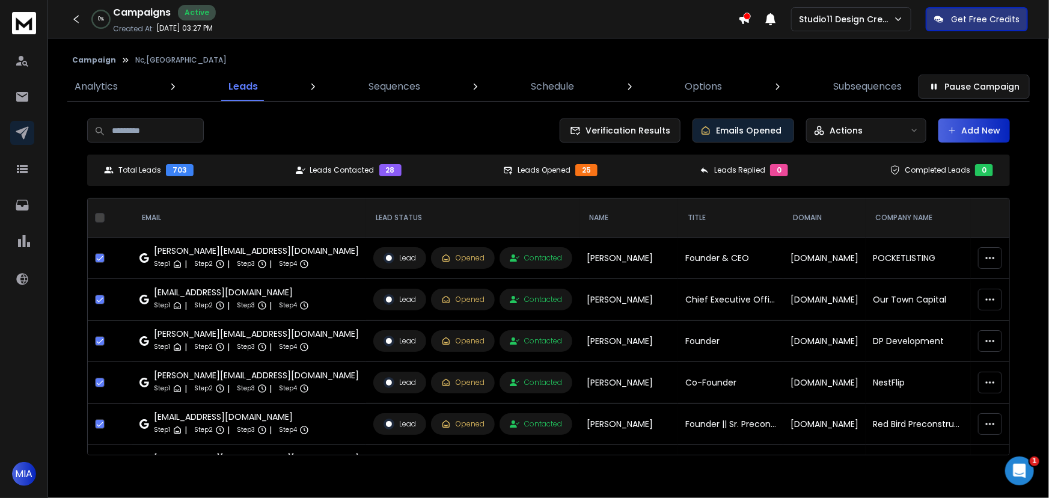
click at [749, 135] on p "Emails Opened" at bounding box center [749, 130] width 66 height 12
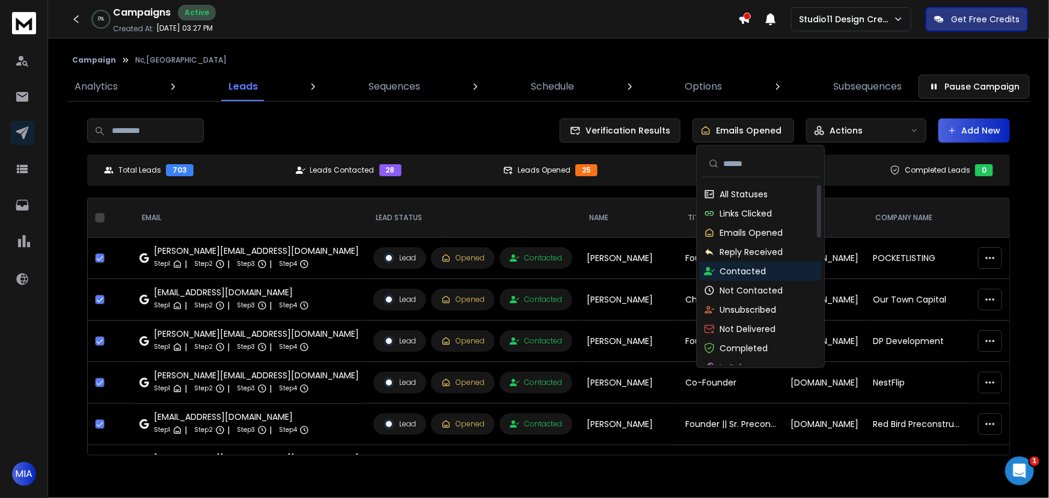
click at [742, 265] on p "Contacted" at bounding box center [743, 271] width 46 height 12
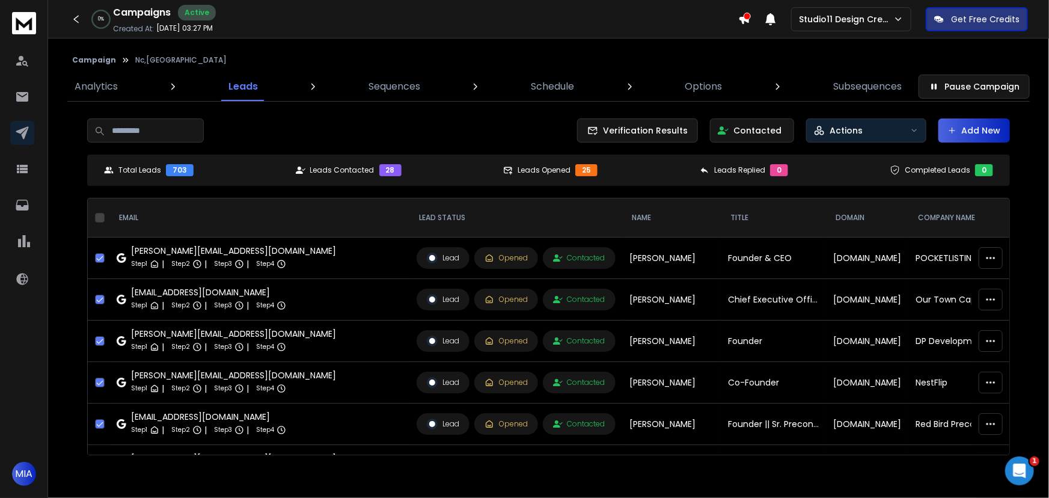
click at [860, 126] on p "Actions" at bounding box center [846, 130] width 33 height 12
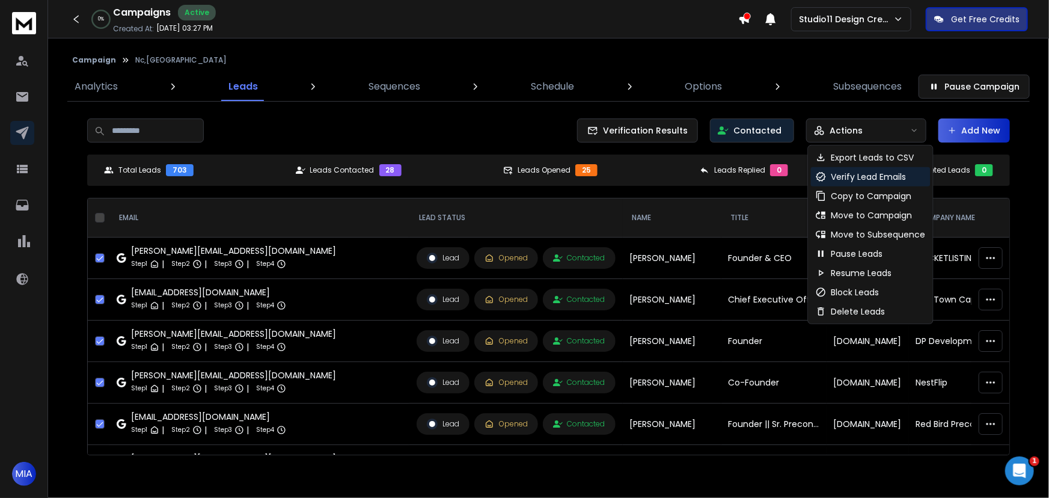
click at [748, 131] on p "Contacted" at bounding box center [757, 130] width 48 height 12
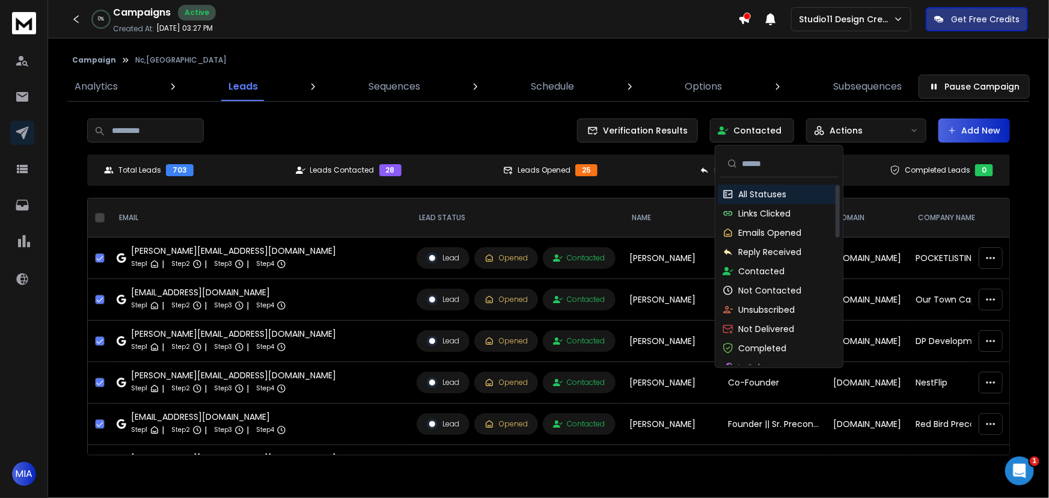
click at [752, 192] on p "All Statuses" at bounding box center [762, 194] width 48 height 12
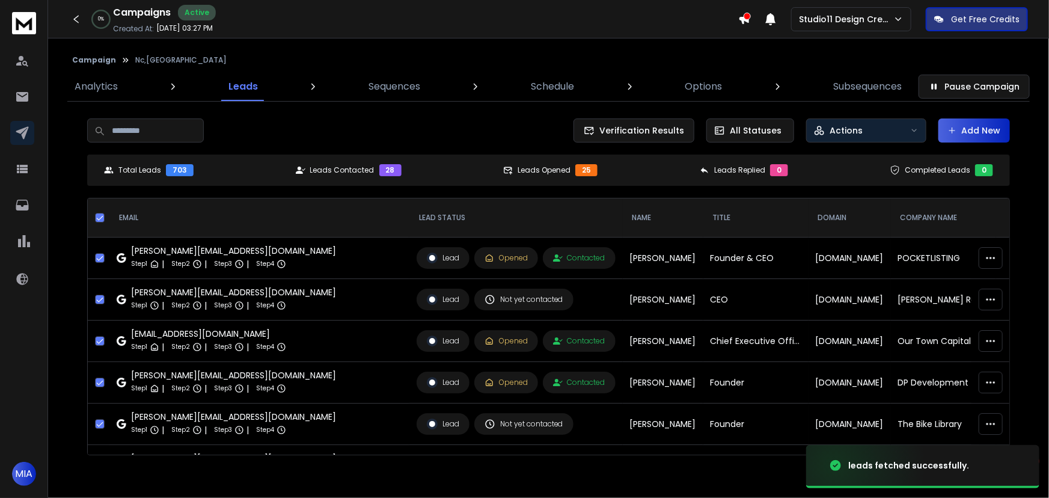
click at [835, 130] on p "Actions" at bounding box center [846, 130] width 33 height 12
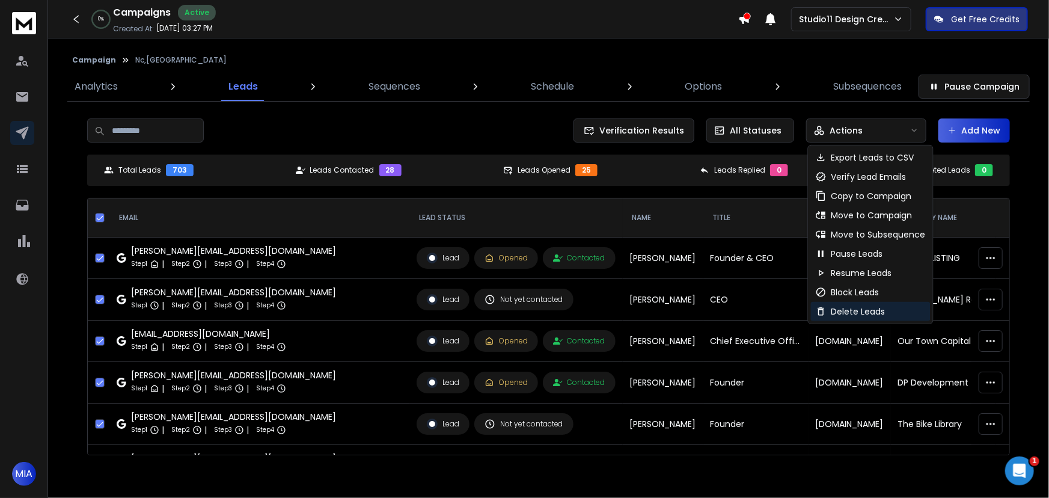
click at [859, 306] on p "Delete Leads" at bounding box center [858, 311] width 54 height 12
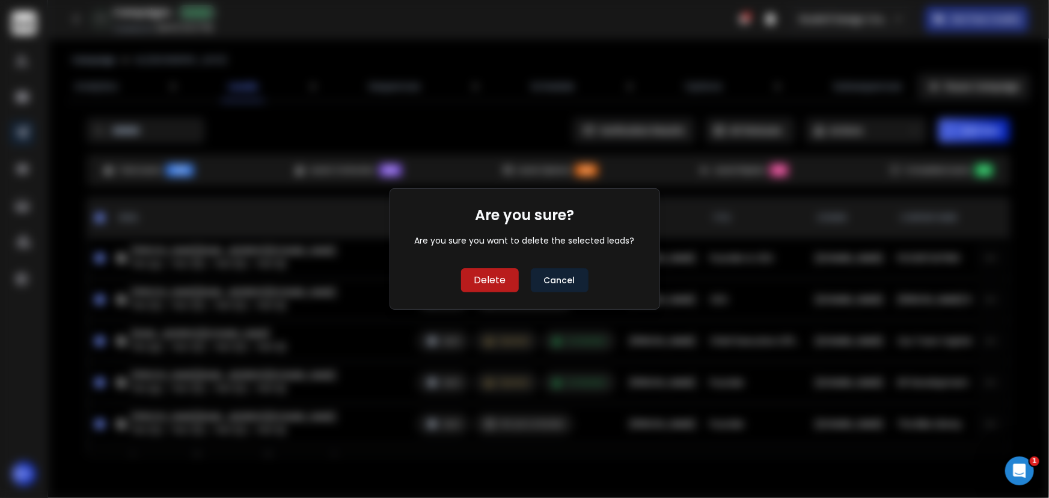
click at [485, 276] on button "Delete" at bounding box center [490, 280] width 58 height 24
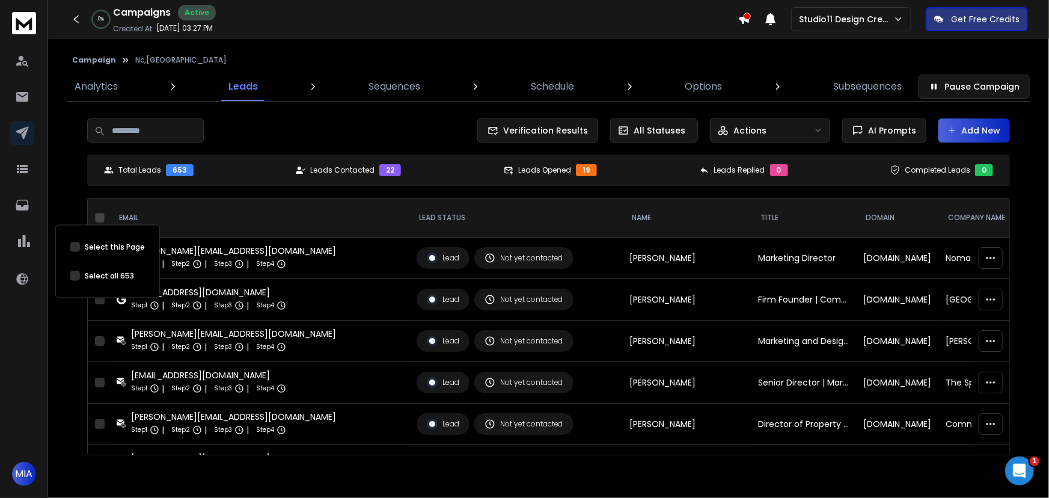
click at [97, 216] on button "Select this Page" at bounding box center [100, 218] width 10 height 10
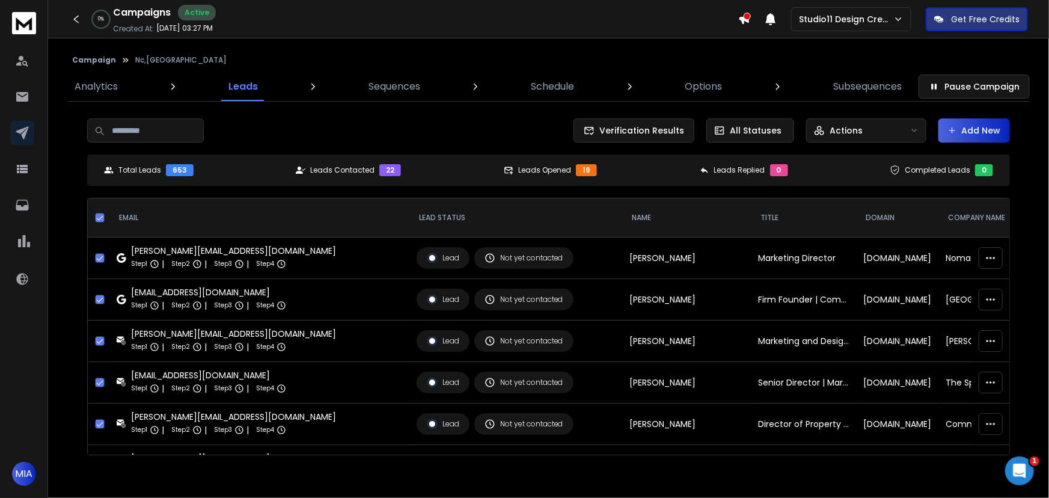
click at [98, 218] on button "button" at bounding box center [100, 218] width 10 height 10
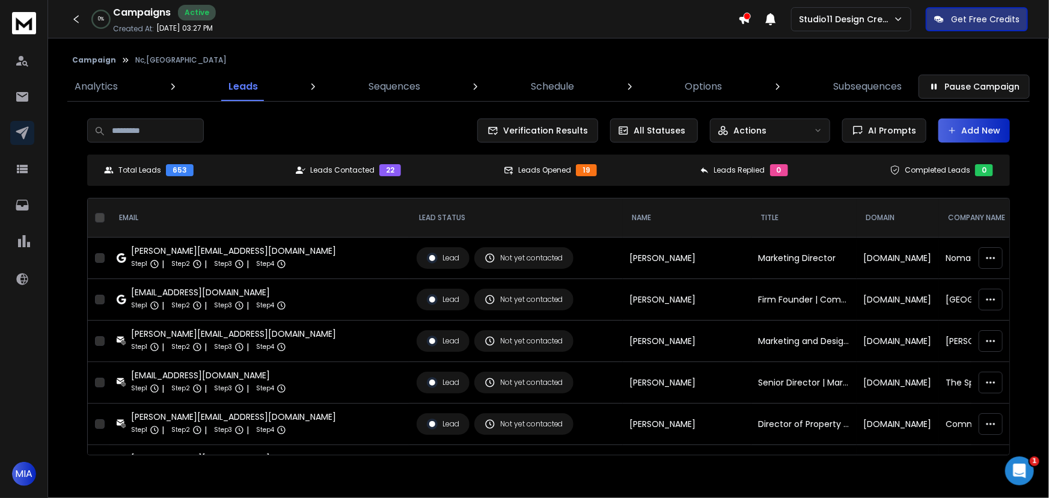
click at [98, 218] on button "button" at bounding box center [100, 218] width 10 height 10
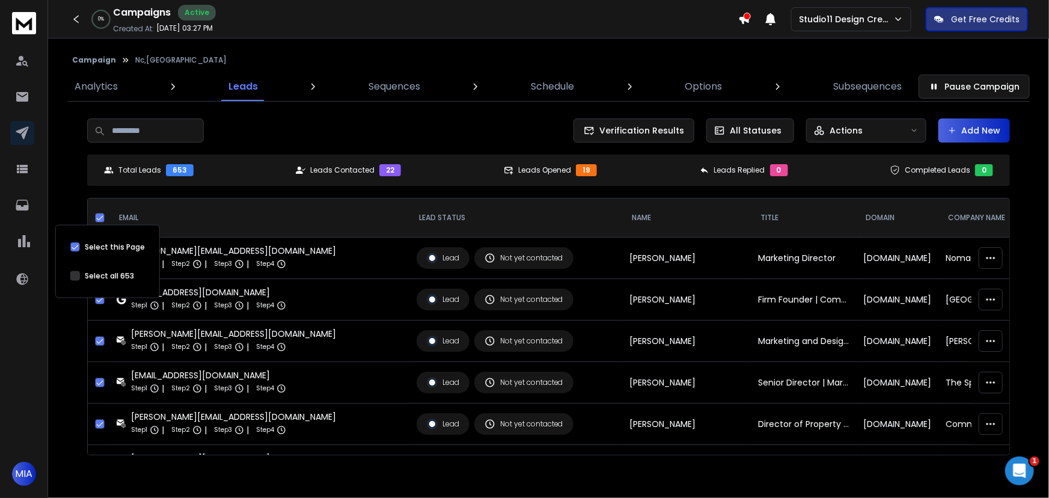
click at [106, 272] on label "Select all 653" at bounding box center [109, 276] width 49 height 10
click at [77, 272] on button "Select this Page" at bounding box center [75, 276] width 10 height 10
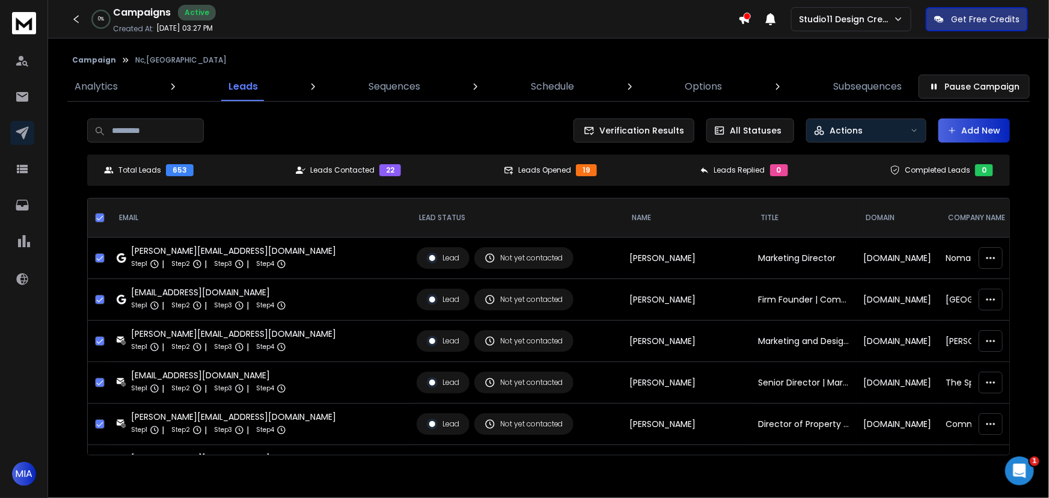
click at [855, 135] on p "Actions" at bounding box center [846, 130] width 33 height 12
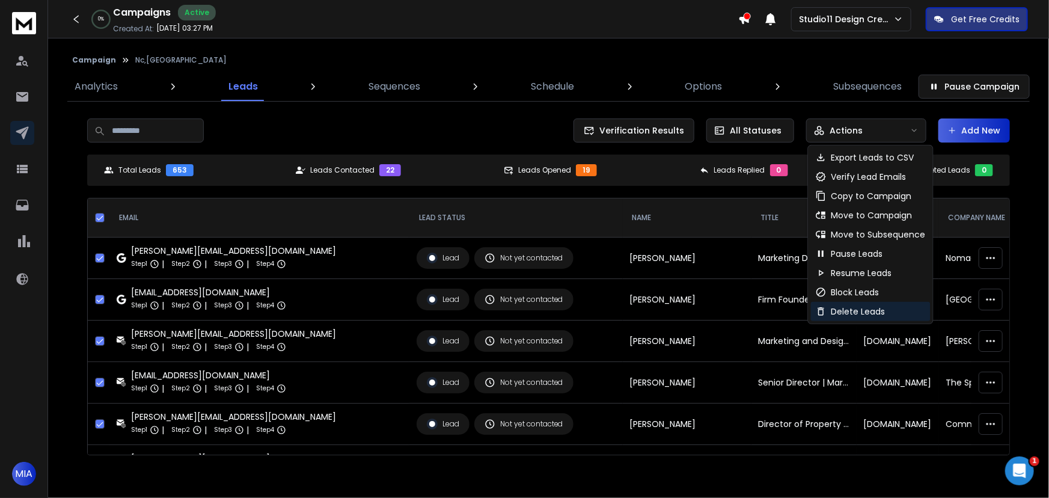
click at [851, 310] on p "Delete Leads" at bounding box center [858, 311] width 54 height 12
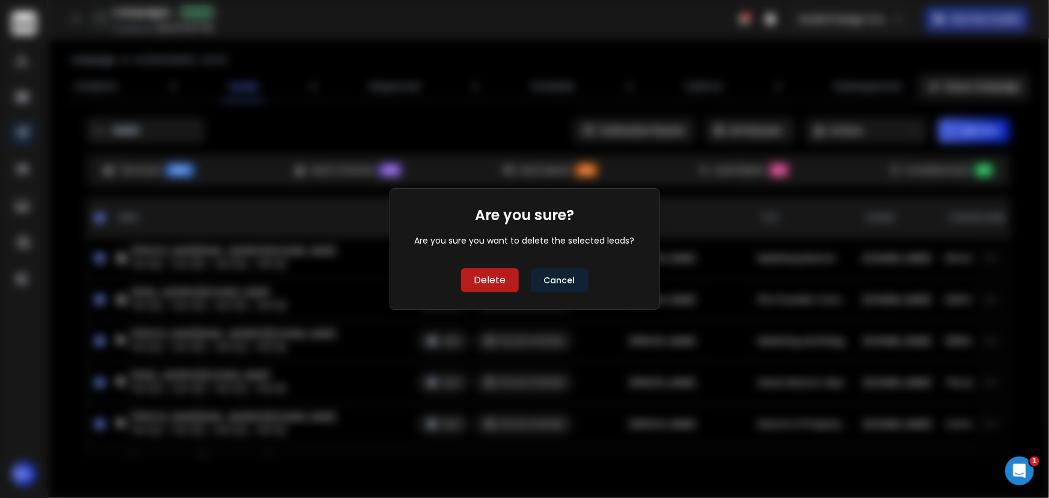
click at [509, 282] on button "Delete" at bounding box center [490, 280] width 58 height 24
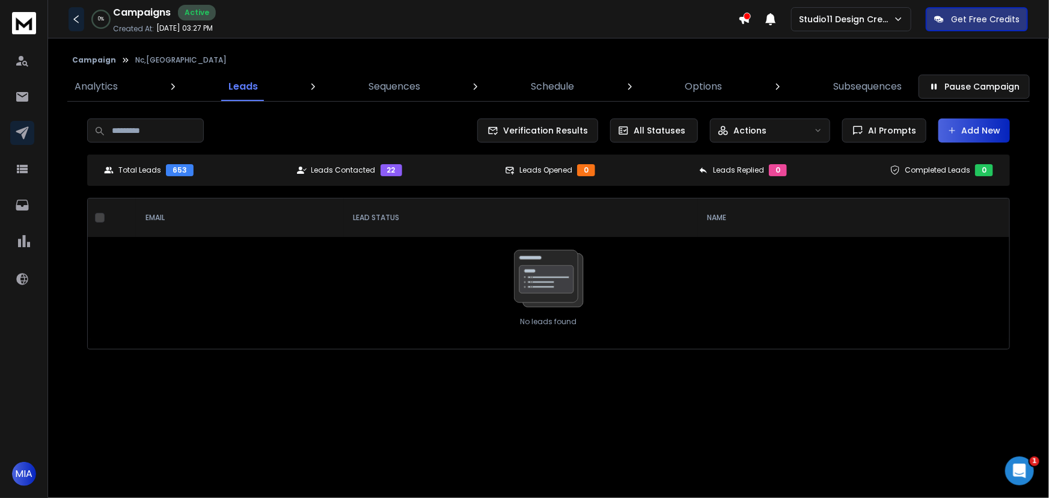
click at [76, 22] on icon at bounding box center [76, 19] width 11 height 11
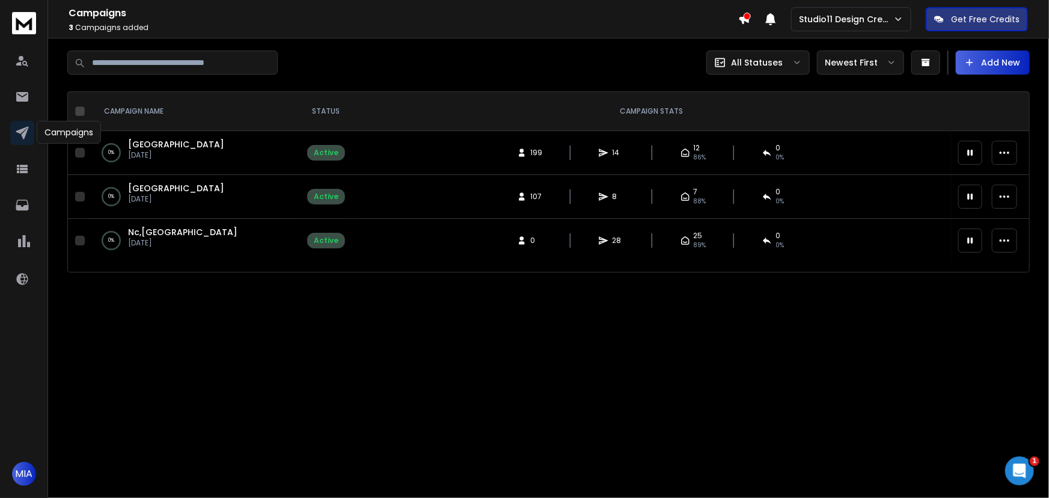
click at [22, 138] on icon at bounding box center [22, 133] width 14 height 14
click at [16, 171] on icon at bounding box center [22, 169] width 14 height 14
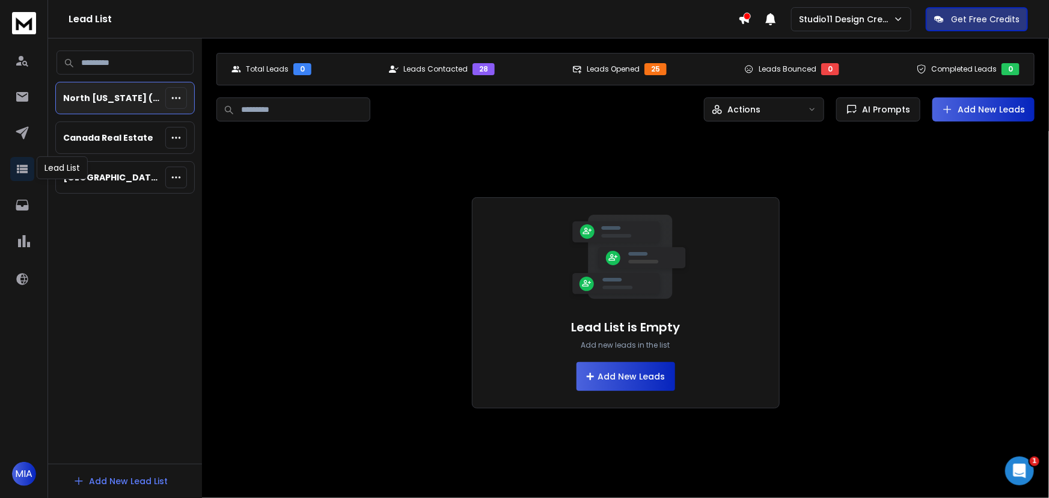
click at [647, 378] on button "Add New Leads" at bounding box center [626, 376] width 99 height 29
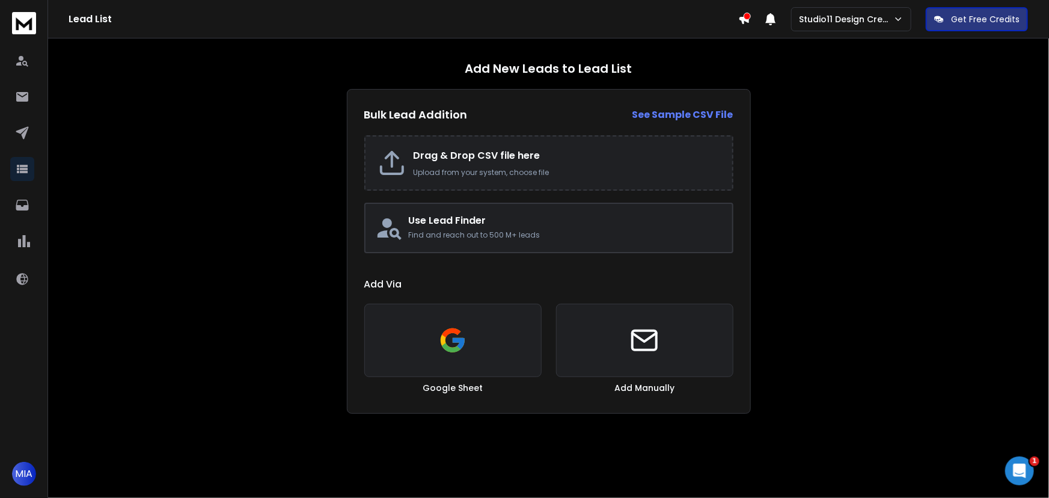
click at [453, 168] on p "Upload from your system, choose file" at bounding box center [567, 173] width 307 height 10
type input "**********"
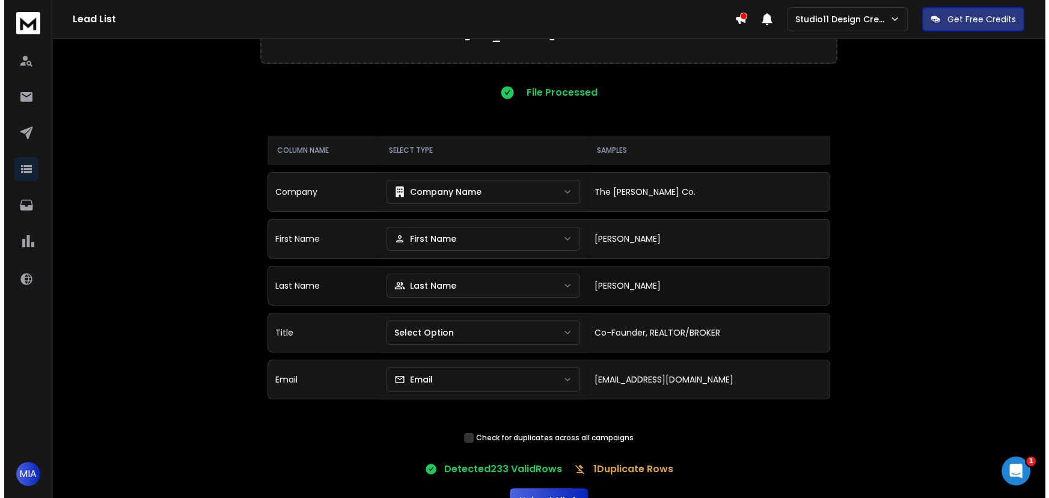
scroll to position [109, 0]
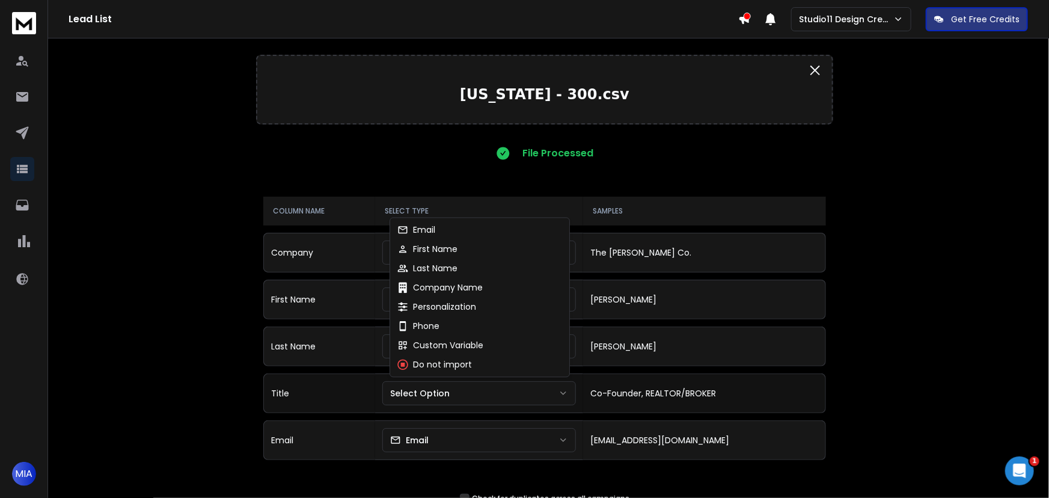
click at [502, 386] on button "Select Option" at bounding box center [479, 393] width 194 height 24
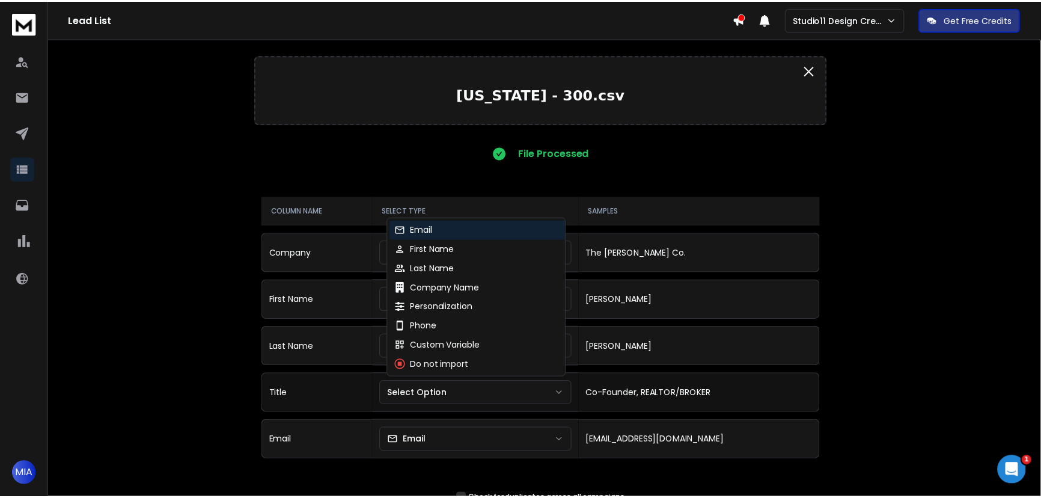
scroll to position [0, 2]
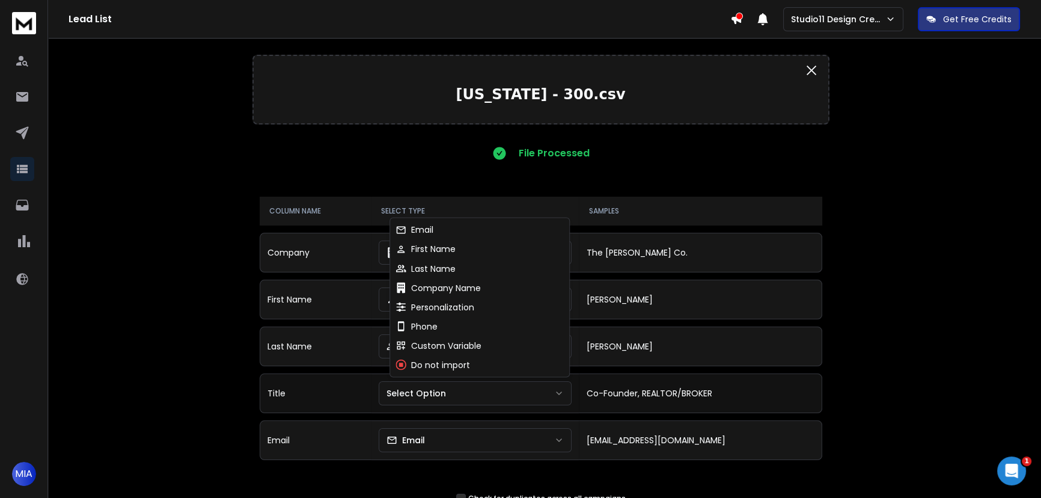
click at [460, 396] on button "Select Option" at bounding box center [476, 393] width 194 height 24
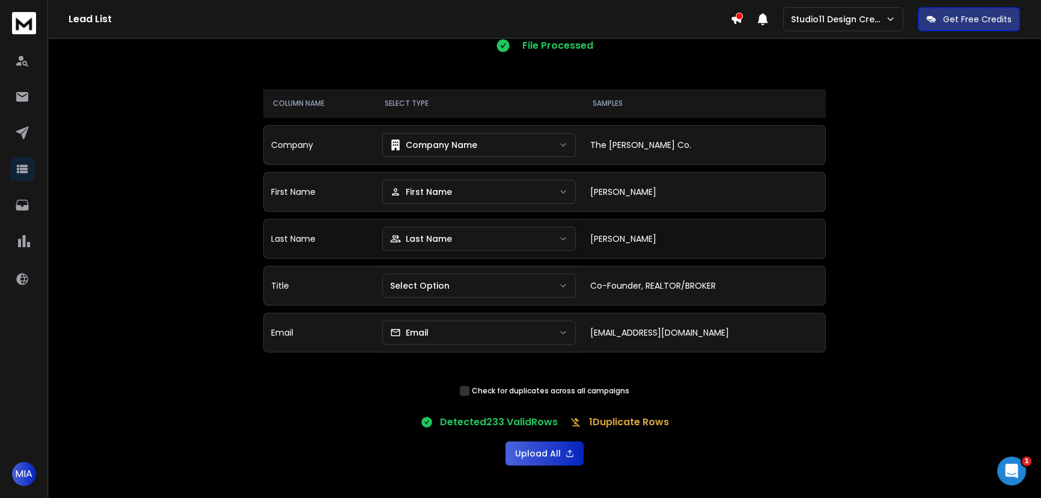
scroll to position [221, 0]
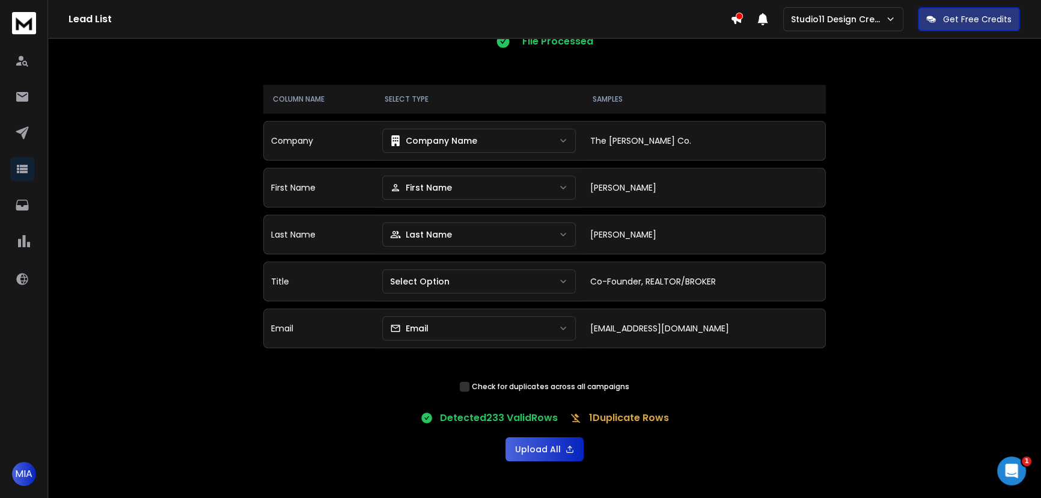
click at [465, 385] on button "Check for duplicates across all campaigns" at bounding box center [465, 387] width 10 height 10
click at [531, 447] on button "Upload All" at bounding box center [545, 449] width 78 height 24
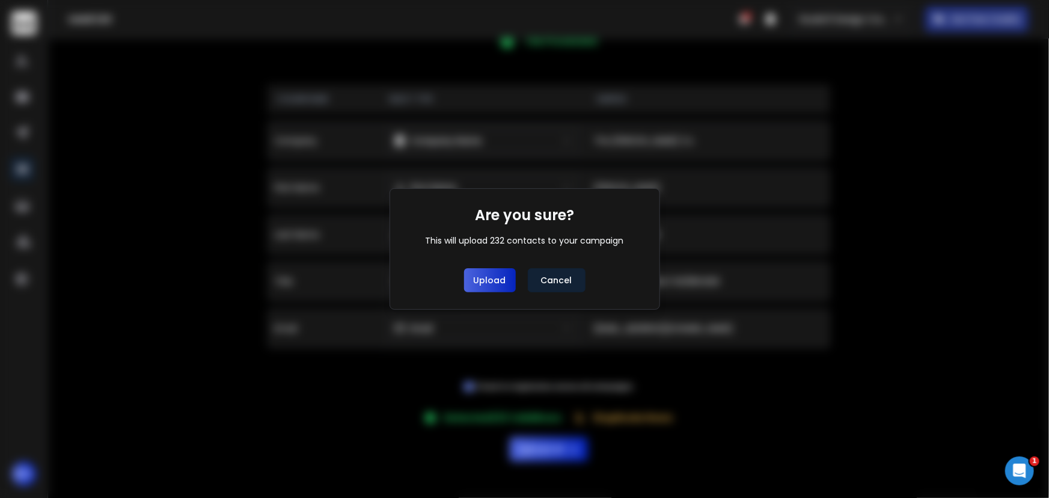
click at [492, 278] on button "Upload" at bounding box center [490, 280] width 52 height 24
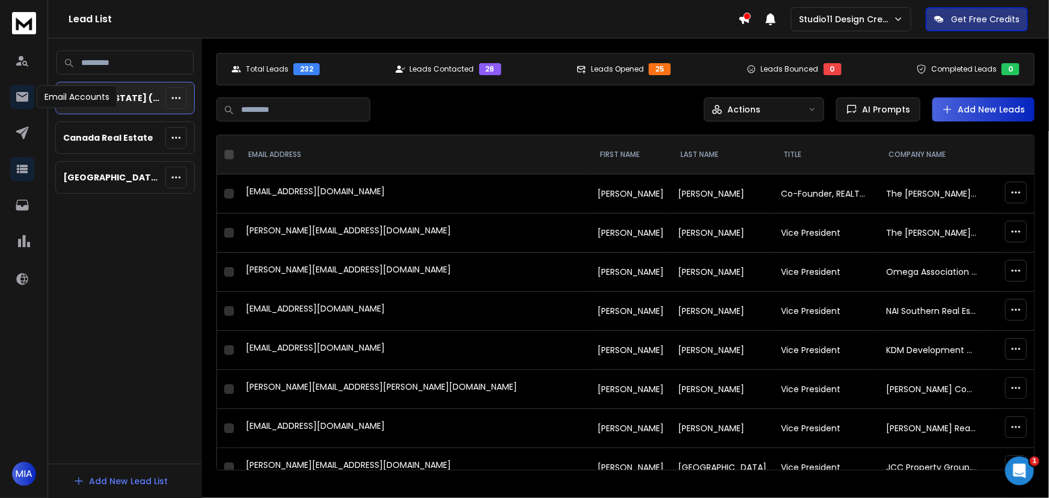
click at [12, 96] on link at bounding box center [22, 97] width 24 height 24
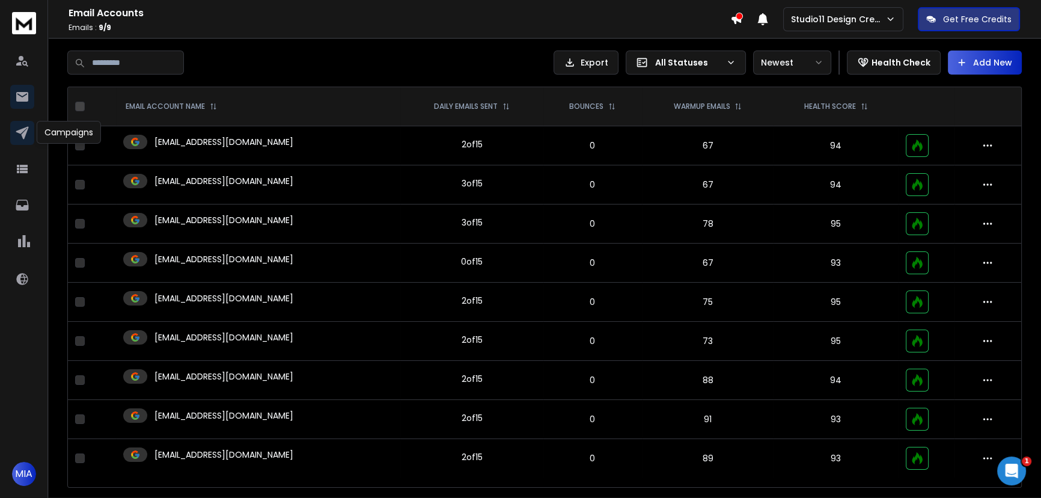
click at [14, 127] on link at bounding box center [22, 133] width 24 height 24
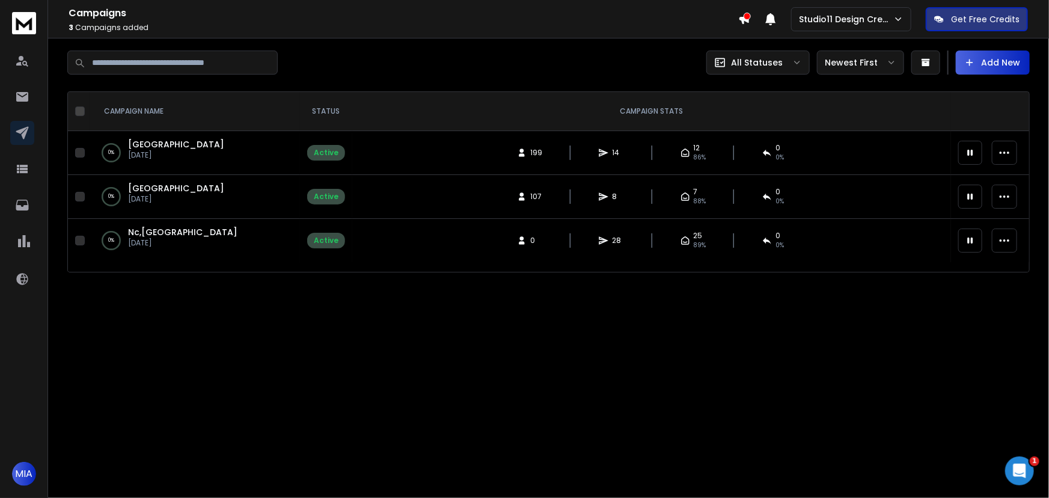
click at [148, 230] on span "Nc,[GEOGRAPHIC_DATA]" at bounding box center [182, 232] width 109 height 12
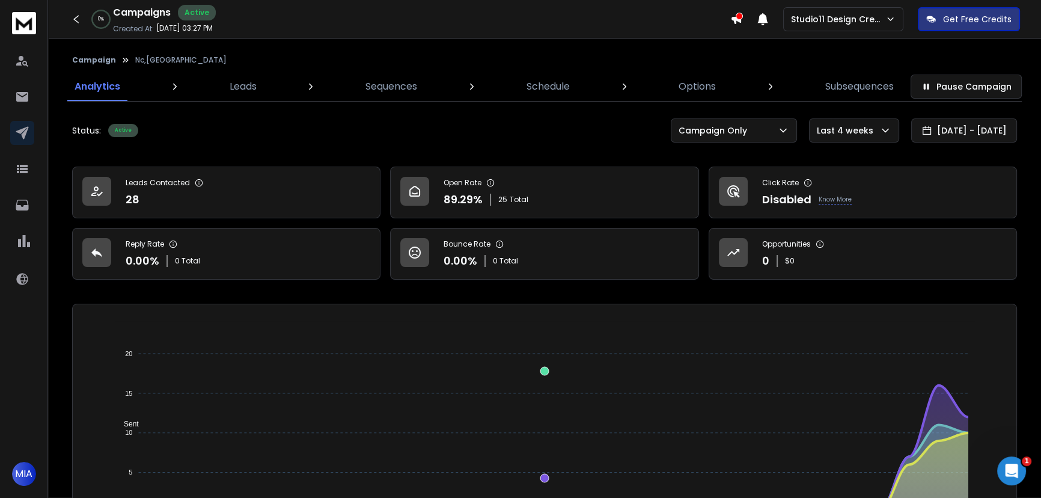
click at [266, 82] on div "Analytics Leads Sequences Schedule Options Subsequences" at bounding box center [484, 86] width 834 height 29
click at [256, 88] on p "Leads" at bounding box center [243, 86] width 27 height 14
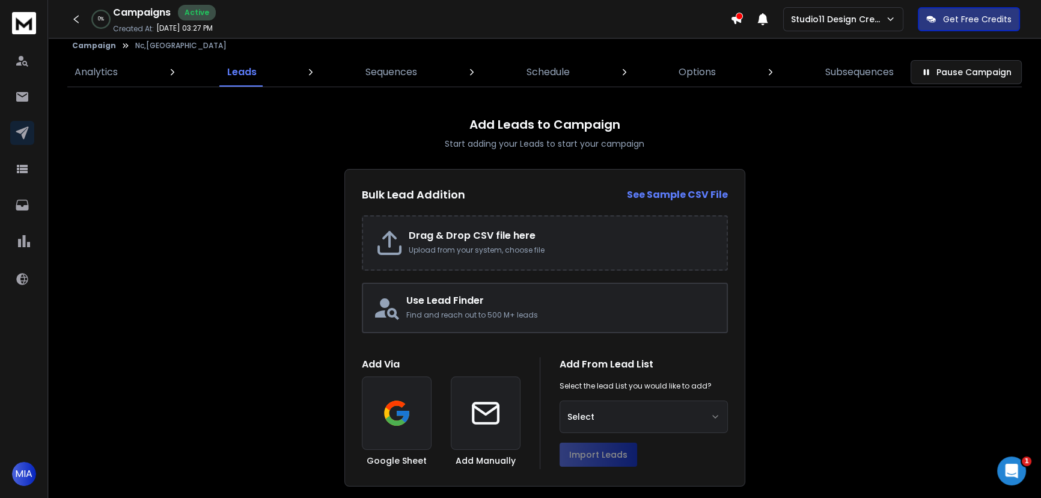
scroll to position [19, 0]
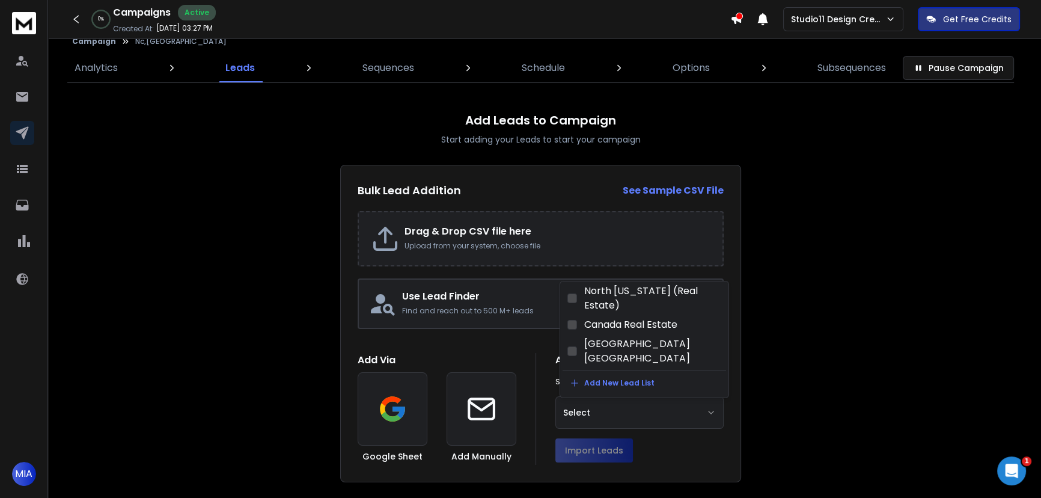
click at [604, 409] on button "Select" at bounding box center [640, 412] width 168 height 32
click at [575, 296] on button "button" at bounding box center [573, 298] width 10 height 10
click at [608, 453] on button "Import Leads" at bounding box center [595, 450] width 78 height 24
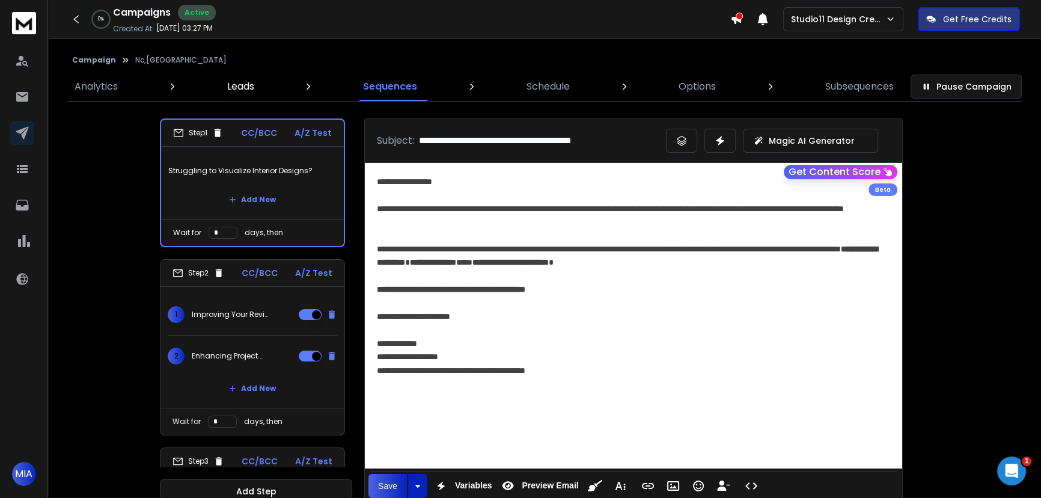
click at [248, 94] on link "Leads" at bounding box center [240, 86] width 41 height 29
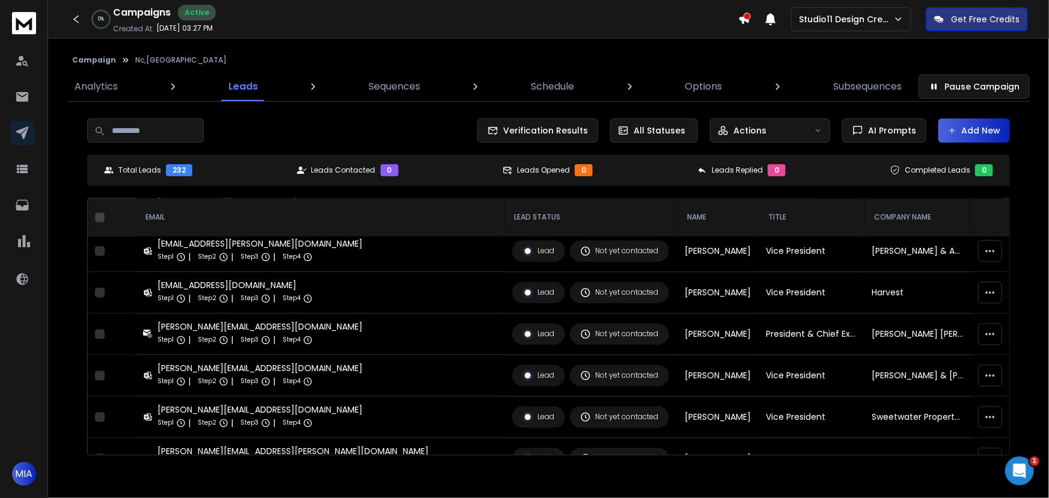
scroll to position [1366, 0]
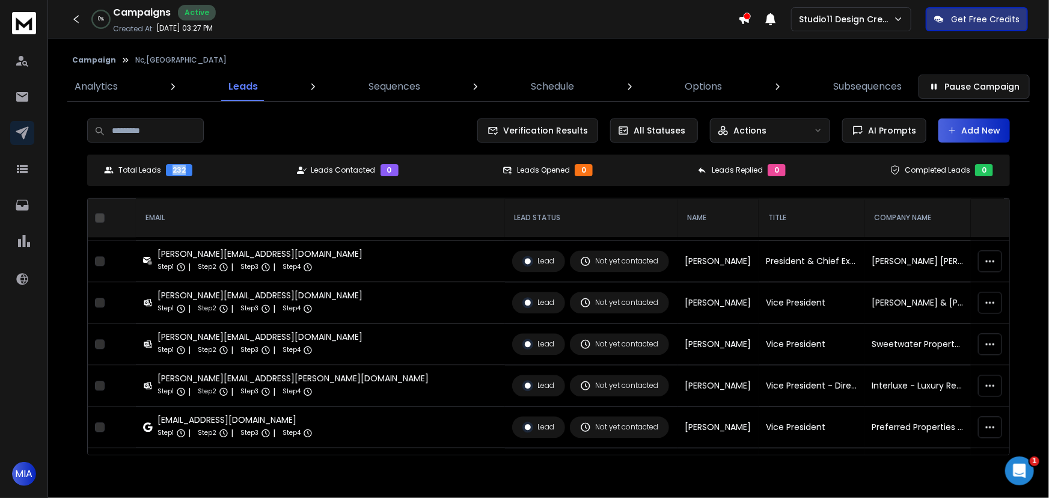
drag, startPoint x: 189, startPoint y: 168, endPoint x: 167, endPoint y: 168, distance: 22.9
click at [167, 168] on div "Total Leads 232 Leads Contacted 0 Leads Opened 0 Leads Replied 0 Completed Lead…" at bounding box center [548, 170] width 923 height 31
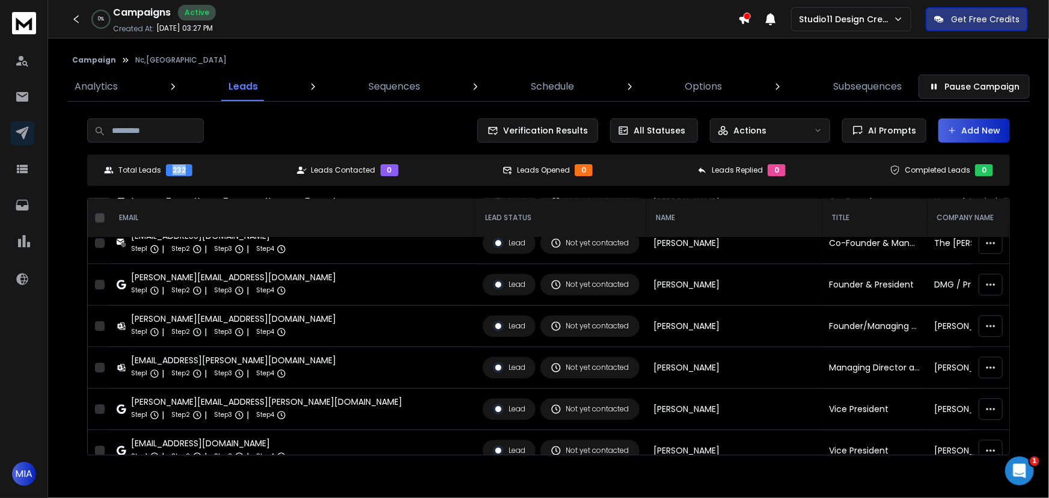
scroll to position [4099, 0]
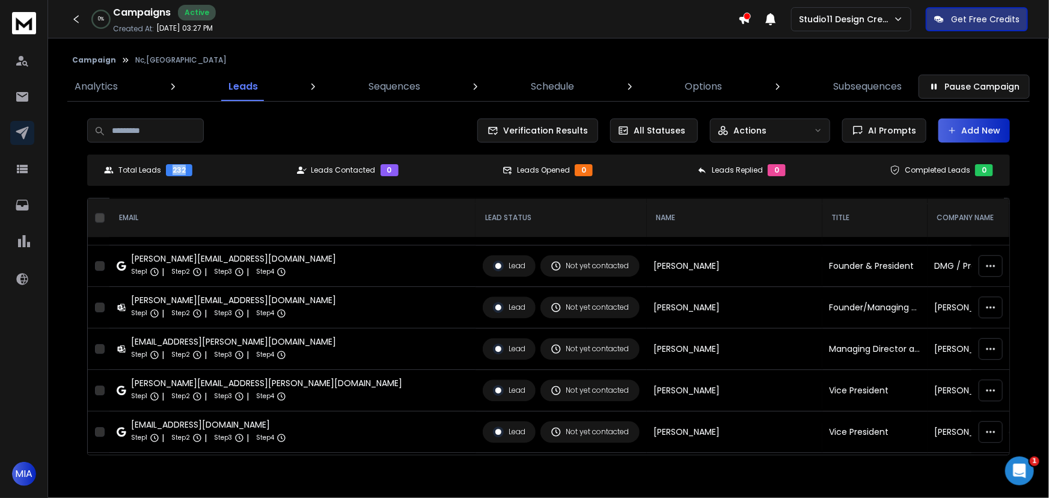
click at [202, 173] on div "Total Leads 232 Leads Contacted 0 Leads Opened 0 Leads Replied 0 Completed Lead…" at bounding box center [548, 170] width 923 height 31
drag, startPoint x: 200, startPoint y: 170, endPoint x: 168, endPoint y: 168, distance: 32.0
click at [168, 168] on div "Total Leads 232 Leads Contacted 0 Leads Opened 0 Leads Replied 0 Completed Lead…" at bounding box center [548, 170] width 923 height 31
click at [354, 173] on p "Leads Contacted" at bounding box center [343, 170] width 64 height 10
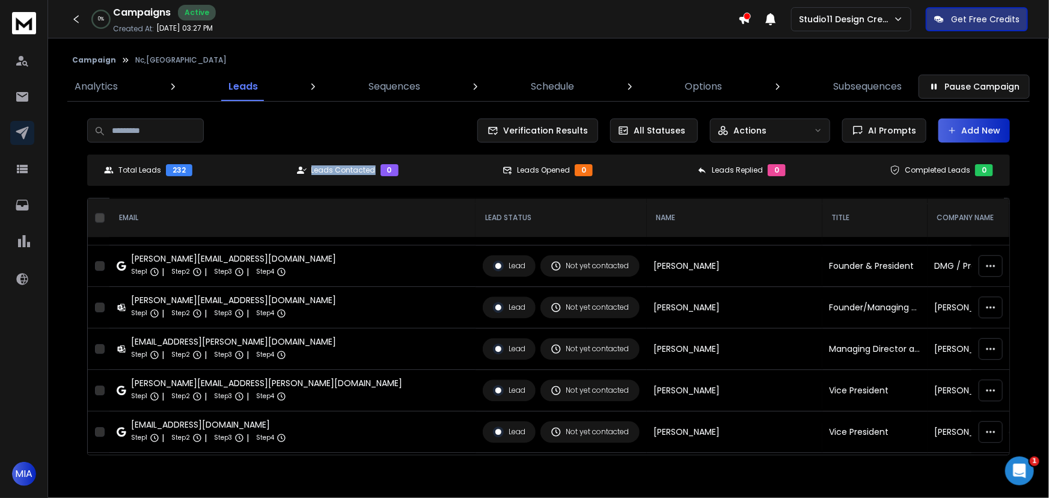
click at [354, 173] on p "Leads Contacted" at bounding box center [343, 170] width 64 height 10
drag, startPoint x: 184, startPoint y: 171, endPoint x: 168, endPoint y: 171, distance: 15.6
click at [168, 171] on div "232" at bounding box center [179, 170] width 26 height 12
click at [192, 179] on div "Total Leads 232 Leads Contacted 0 Leads Opened 0 Leads Replied 0 Completed Lead…" at bounding box center [548, 170] width 923 height 31
drag, startPoint x: 208, startPoint y: 176, endPoint x: 168, endPoint y: 172, distance: 40.4
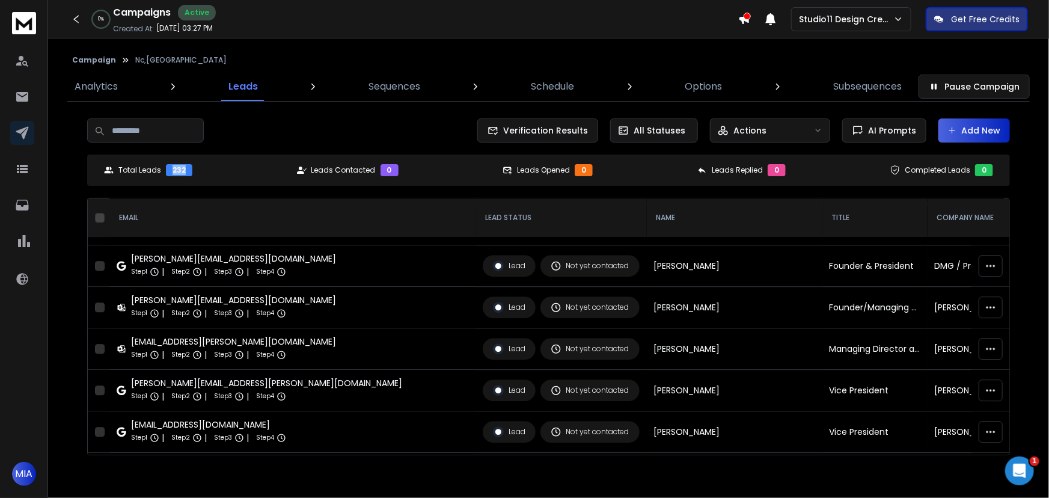
click at [168, 172] on div "Total Leads 232 Leads Contacted 0 Leads Opened 0 Leads Replied 0 Completed Lead…" at bounding box center [548, 170] width 923 height 31
